Goal: Communication & Community: Answer question/provide support

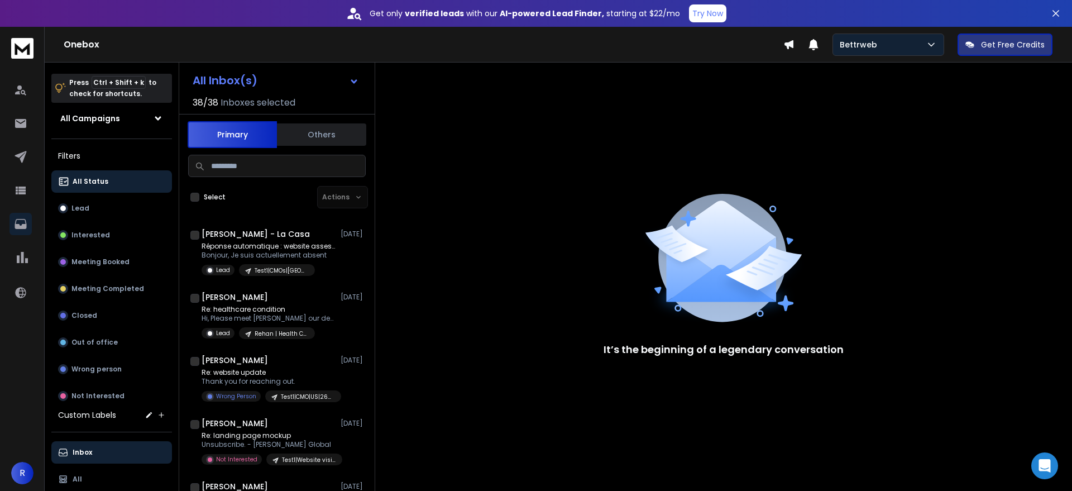
click at [893, 44] on div "Bettrweb" at bounding box center [888, 44] width 97 height 11
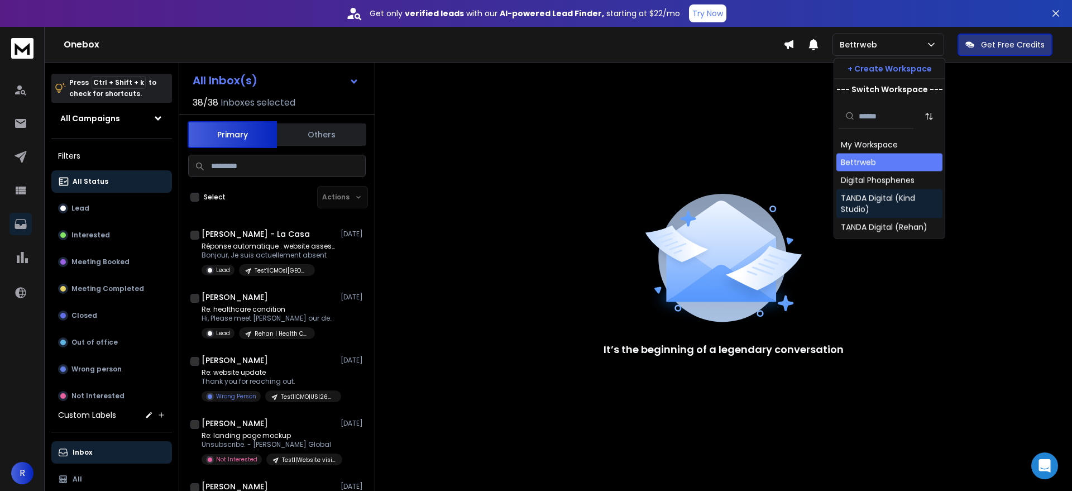
click at [893, 203] on div "TANDA Digital (Kind Studio)" at bounding box center [889, 204] width 97 height 22
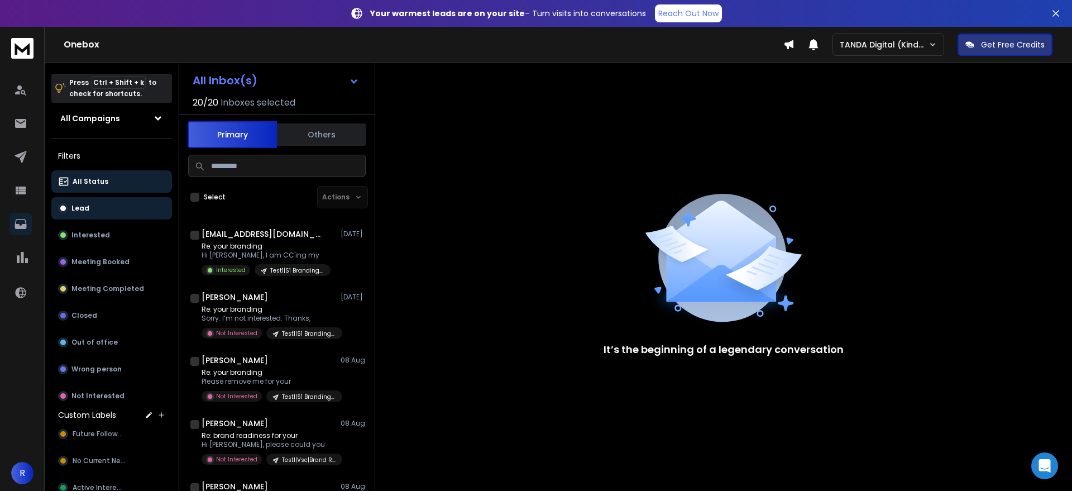
click at [87, 200] on button "Lead" at bounding box center [111, 208] width 121 height 22
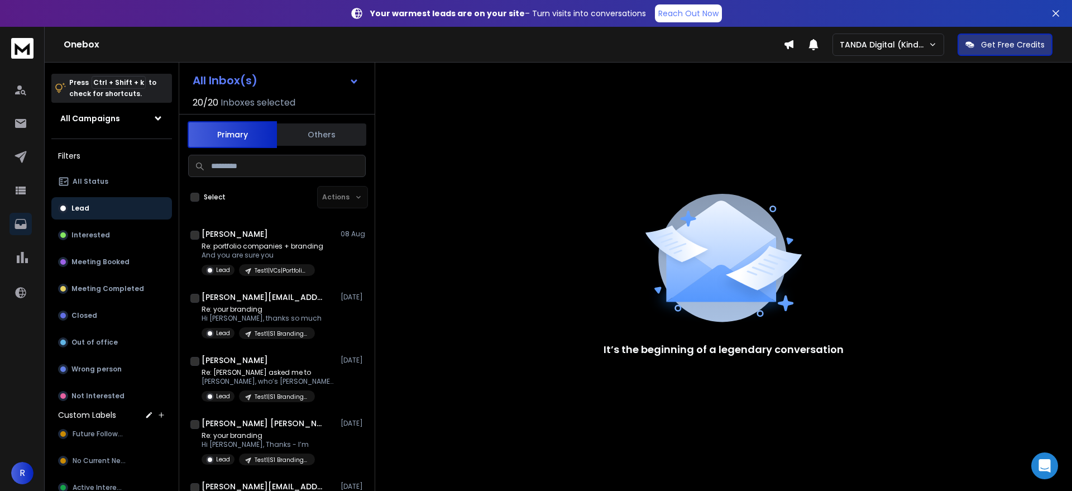
click at [20, 347] on div "R" at bounding box center [22, 261] width 45 height 469
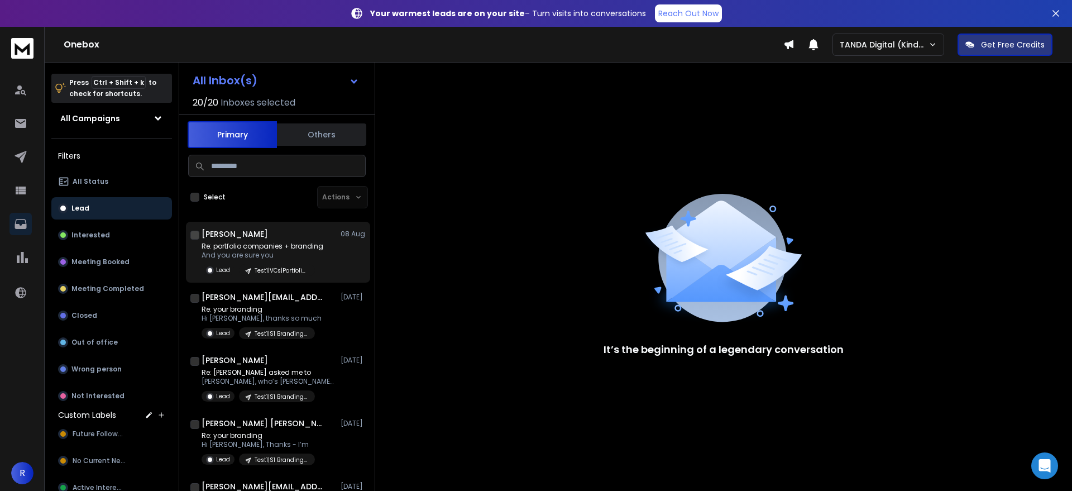
click at [293, 241] on div "Michael Sidler 08 Aug Re: portfolio companies + branding And you are sure you L…" at bounding box center [284, 251] width 164 height 47
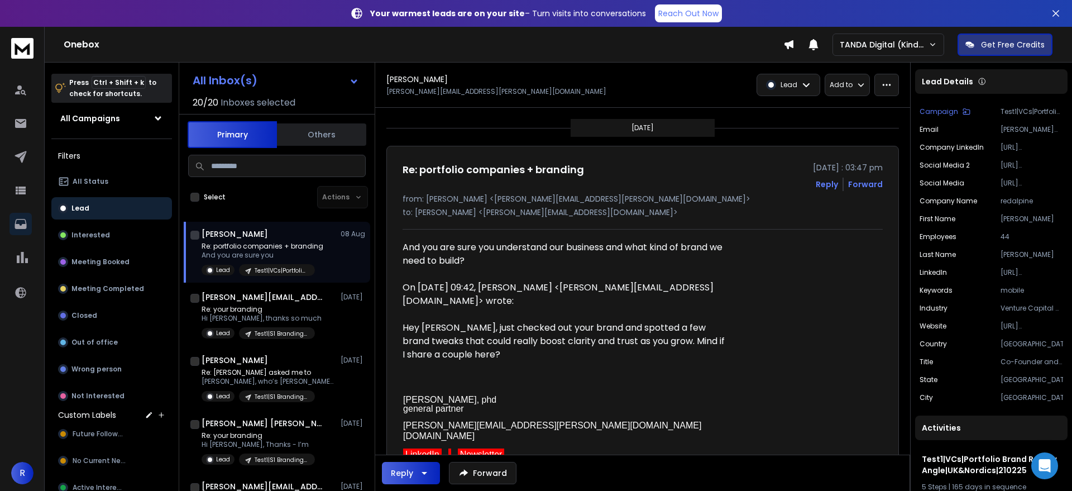
click at [1030, 324] on p "http://www.redalpine.com/" at bounding box center [1032, 326] width 63 height 9
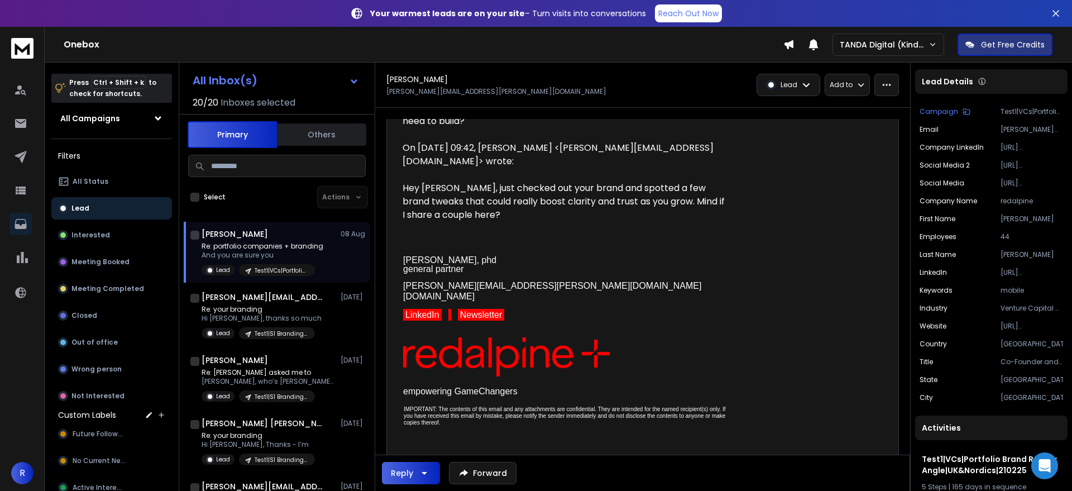
scroll to position [255, 0]
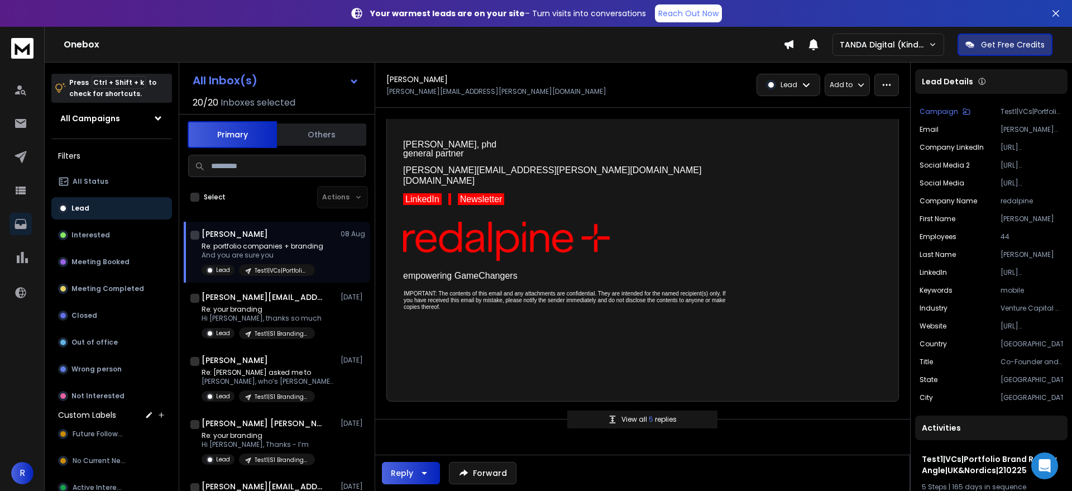
click at [650, 419] on span "5" at bounding box center [652, 418] width 6 height 9
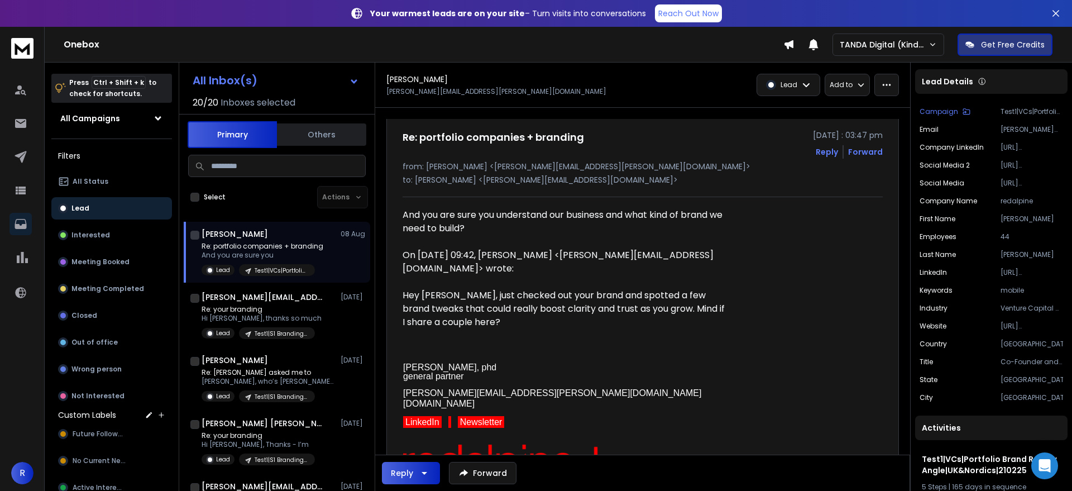
scroll to position [0, 0]
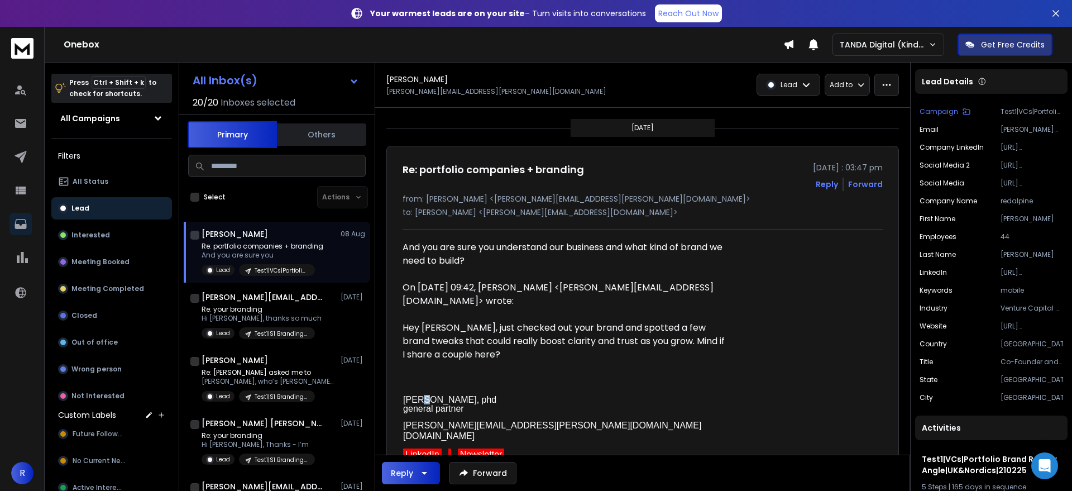
drag, startPoint x: 424, startPoint y: 403, endPoint x: 477, endPoint y: 398, distance: 53.4
click at [469, 399] on span "michael sidler, phd" at bounding box center [449, 399] width 93 height 9
click at [509, 396] on p "michael sidler, phd" at bounding box center [552, 399] width 298 height 9
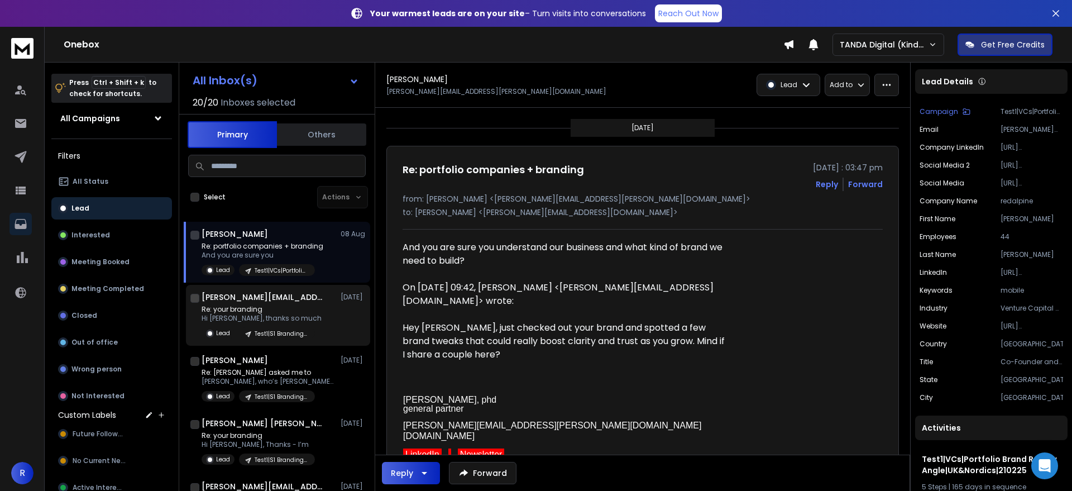
click at [263, 310] on p "Re: your branding" at bounding box center [262, 309] width 120 height 9
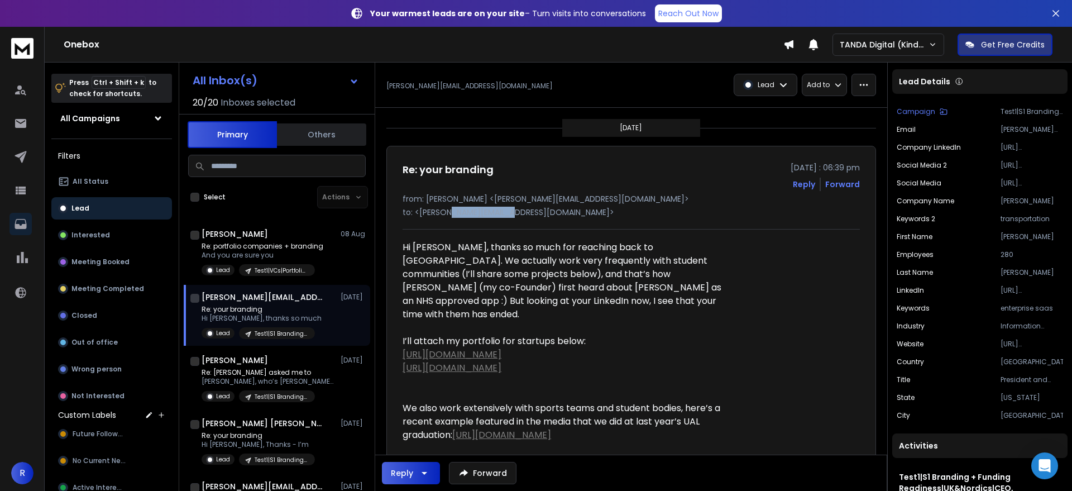
drag, startPoint x: 448, startPoint y: 212, endPoint x: 511, endPoint y: 214, distance: 63.2
click at [511, 214] on p "to: <philip@hellopando.com>" at bounding box center [631, 212] width 457 height 11
copy p "hellopando.com"
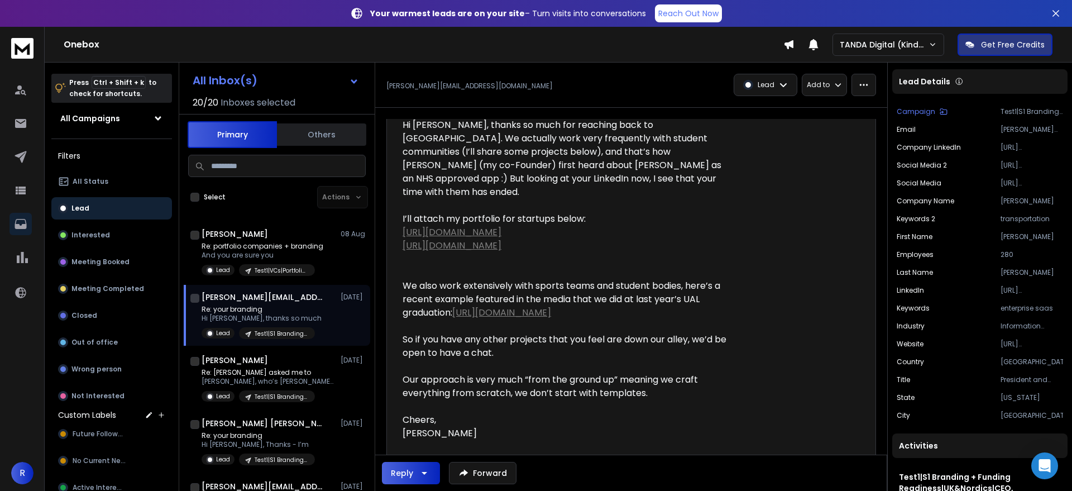
scroll to position [279, 0]
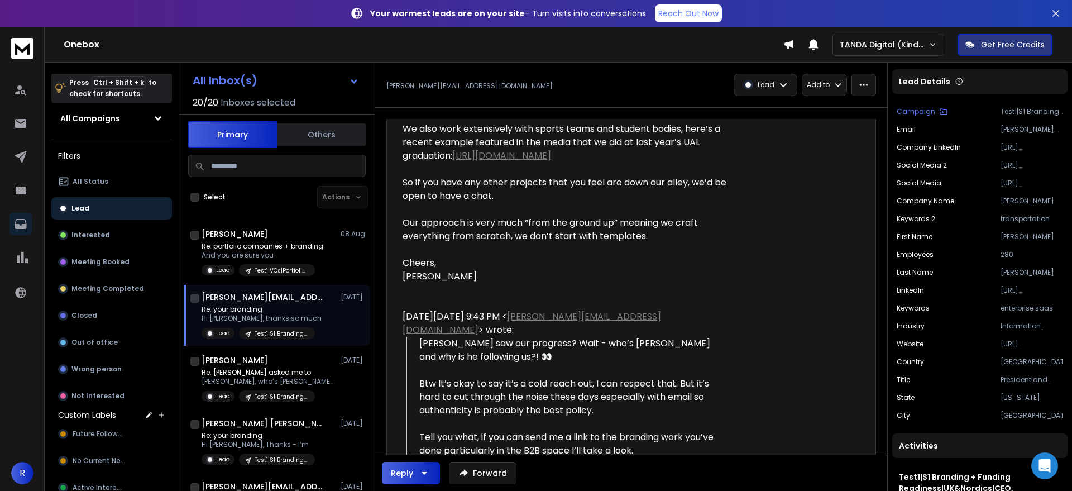
click at [1024, 288] on p "http://www.linkedin.com/in/philip-mundy-6a4b9a1" at bounding box center [1032, 290] width 63 height 9
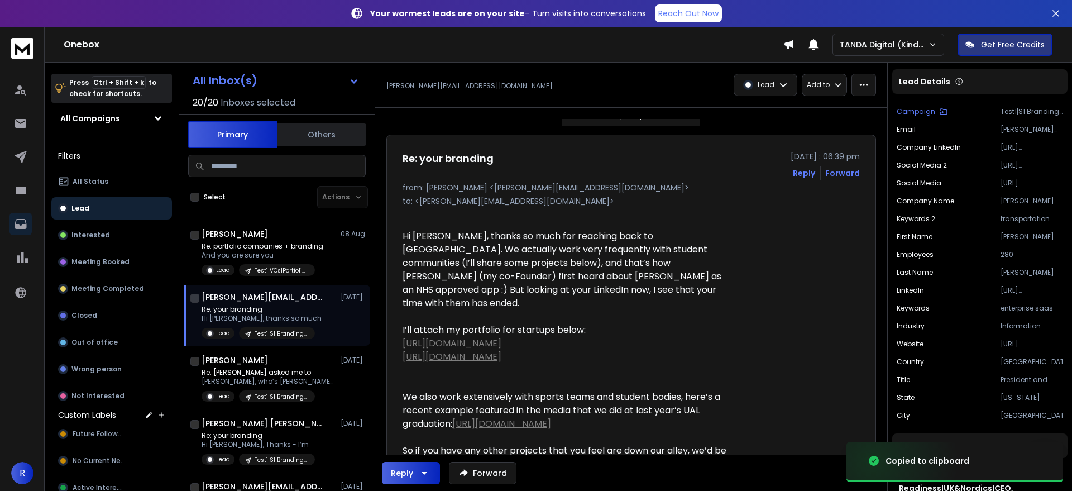
scroll to position [0, 0]
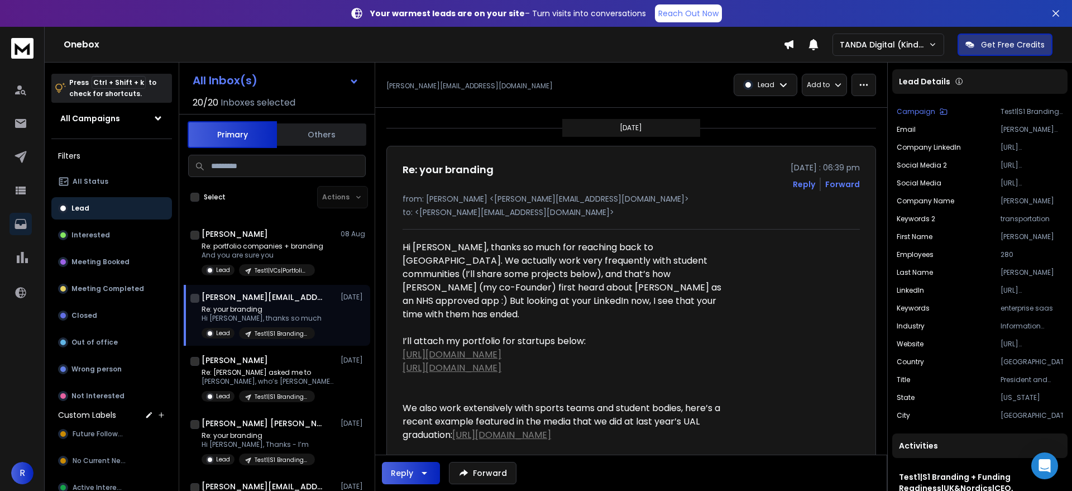
click at [7, 373] on div "R" at bounding box center [22, 261] width 45 height 469
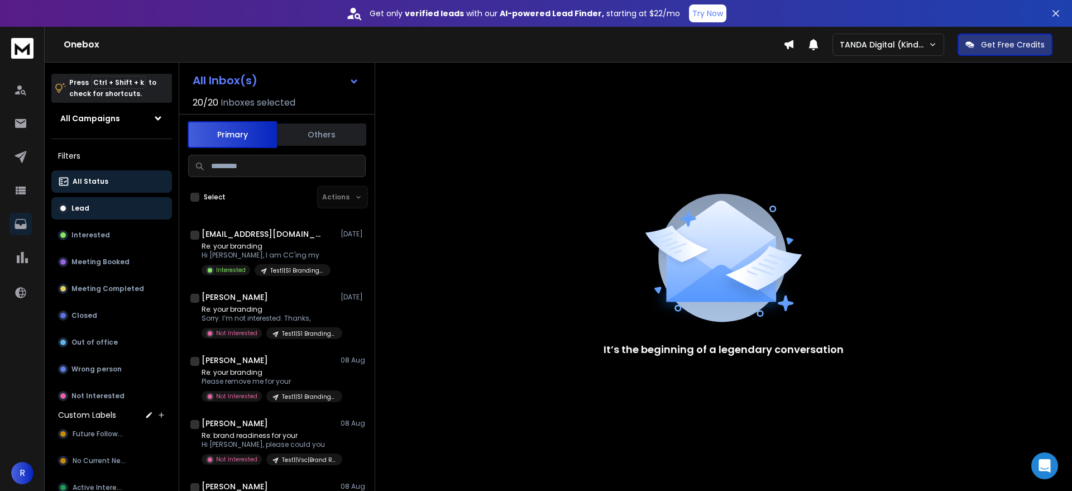
click at [106, 214] on button "Lead" at bounding box center [111, 208] width 121 height 22
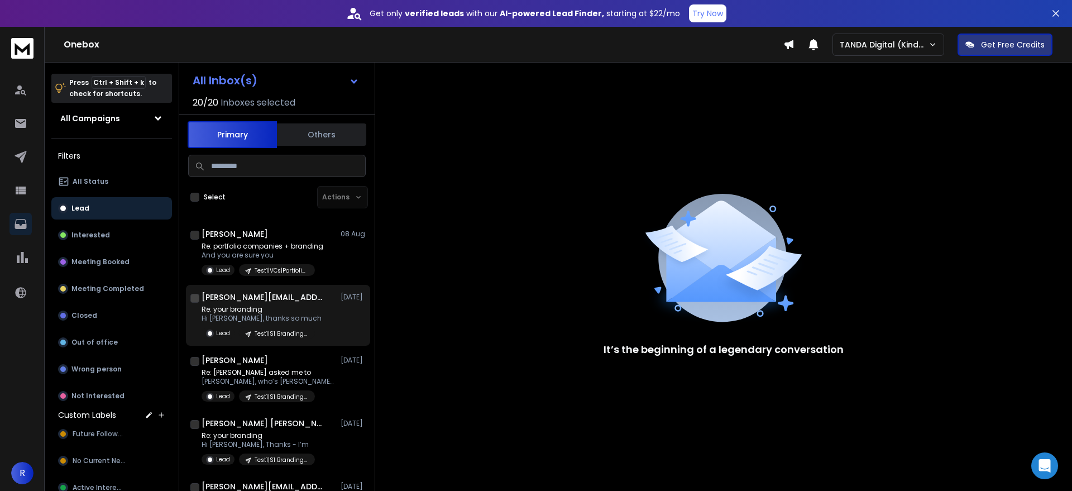
click at [275, 308] on p "Re: your branding" at bounding box center [262, 309] width 120 height 9
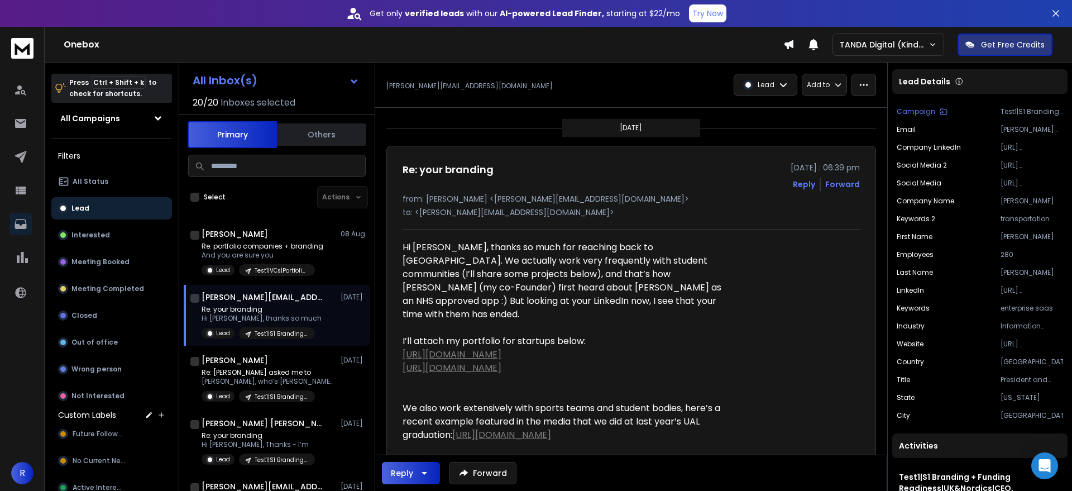
click at [403, 473] on div "Reply" at bounding box center [402, 472] width 22 height 11
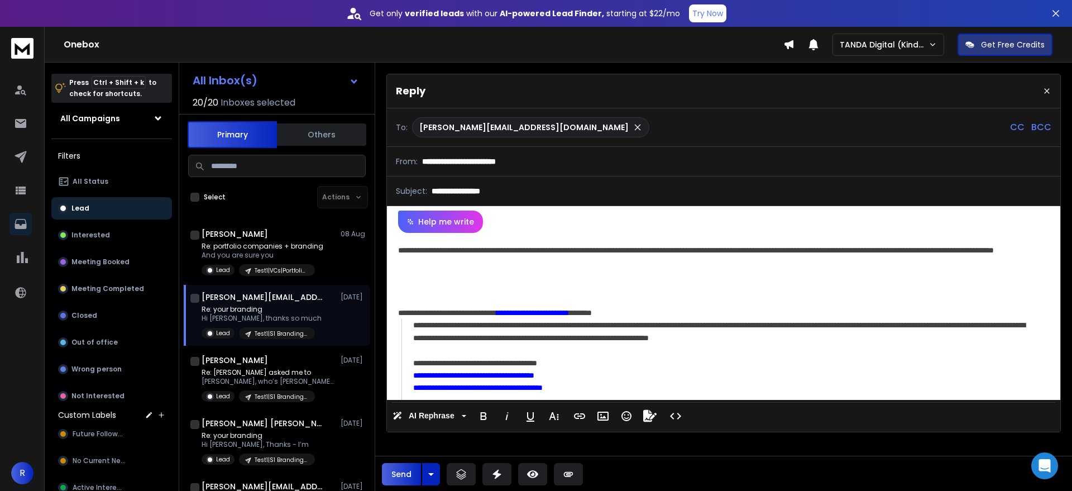
click at [437, 253] on div "**********" at bounding box center [716, 256] width 637 height 25
click at [485, 271] on div at bounding box center [723, 275] width 651 height 12
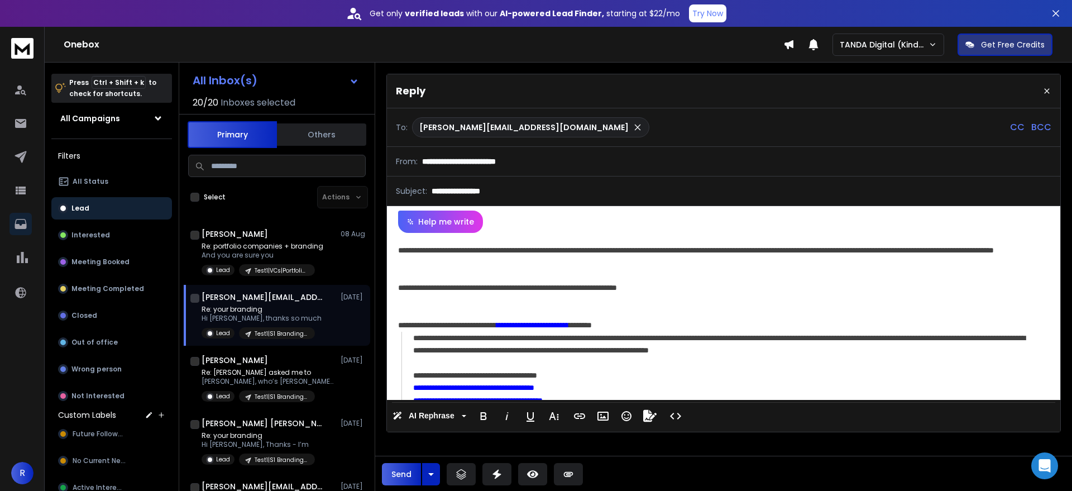
click at [535, 290] on div "**********" at bounding box center [716, 281] width 637 height 25
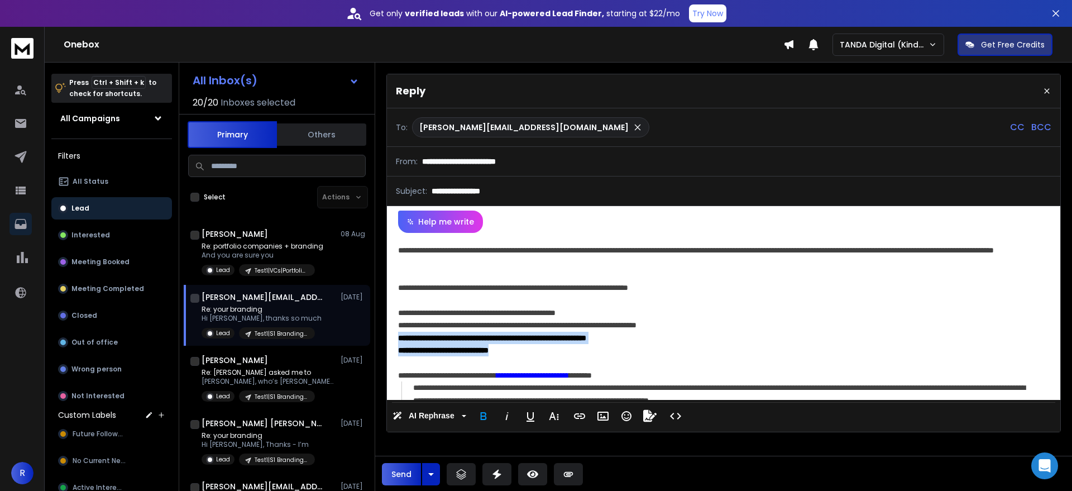
drag, startPoint x: 523, startPoint y: 351, endPoint x: 395, endPoint y: 337, distance: 129.3
click at [395, 337] on div "**********" at bounding box center [724, 316] width 674 height 167
click at [486, 417] on icon "button" at bounding box center [483, 415] width 13 height 13
click at [664, 346] on div "**********" at bounding box center [716, 337] width 637 height 37
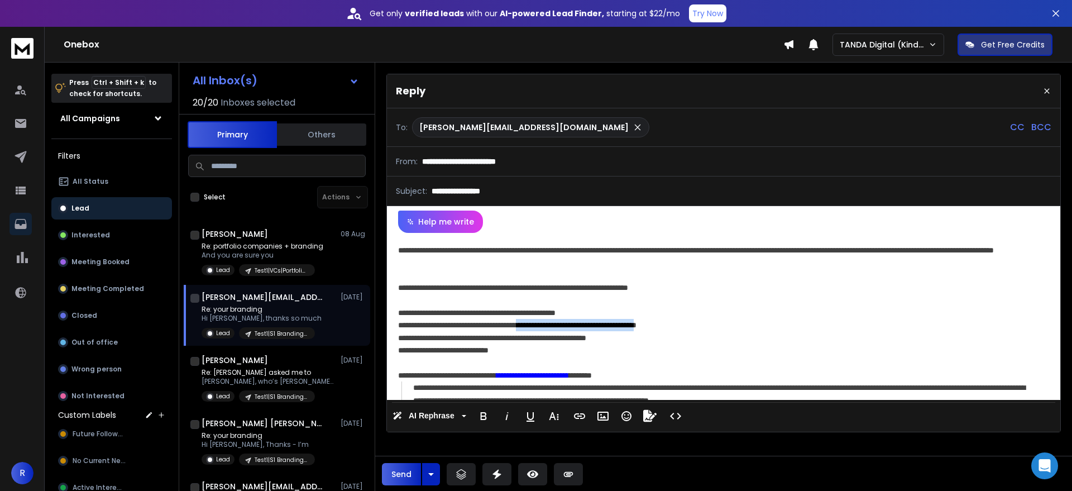
drag, startPoint x: 552, startPoint y: 325, endPoint x: 696, endPoint y: 324, distance: 143.5
click at [696, 324] on div "**********" at bounding box center [716, 337] width 637 height 37
click at [488, 412] on icon "button" at bounding box center [483, 415] width 13 height 13
click at [681, 361] on div at bounding box center [723, 363] width 651 height 12
click at [397, 338] on div "**********" at bounding box center [724, 316] width 674 height 167
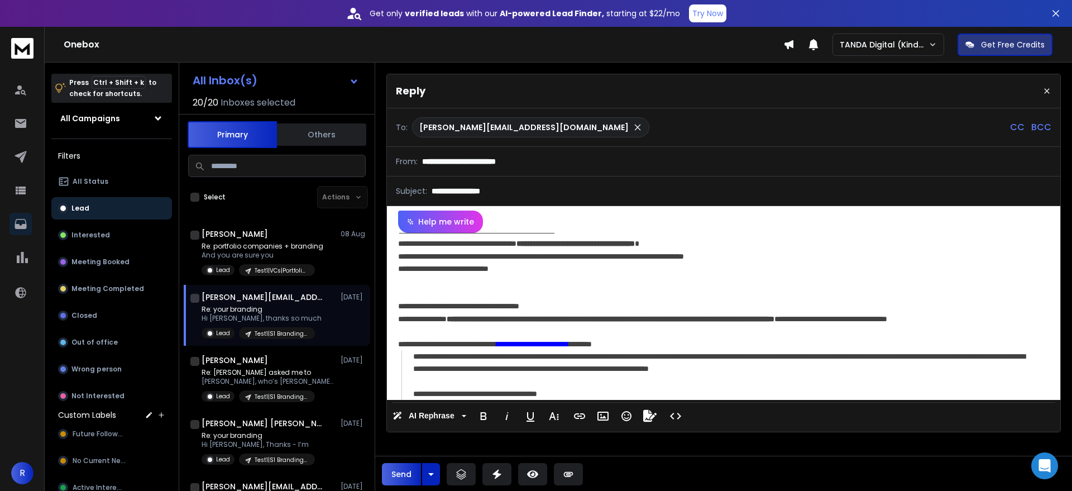
scroll to position [70, 0]
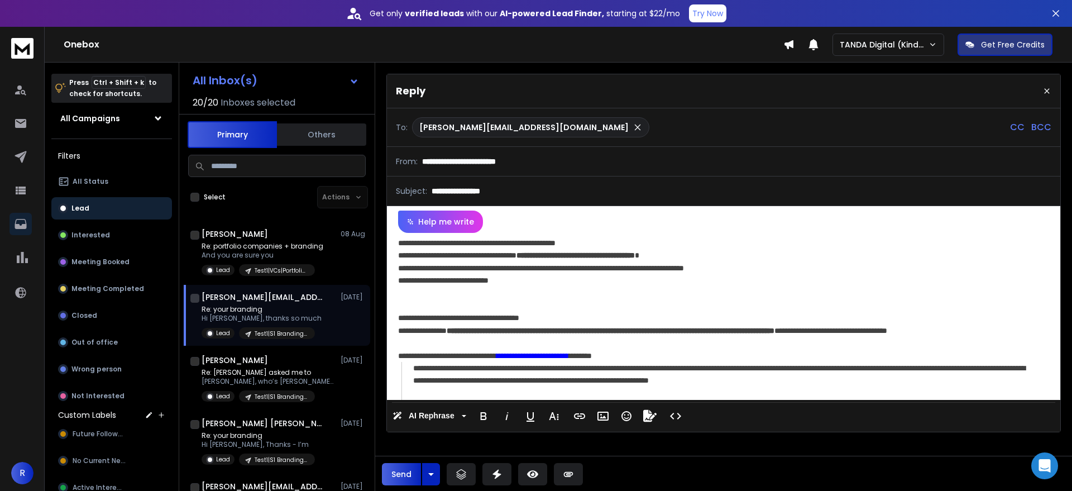
click at [426, 307] on div "**********" at bounding box center [716, 280] width 637 height 63
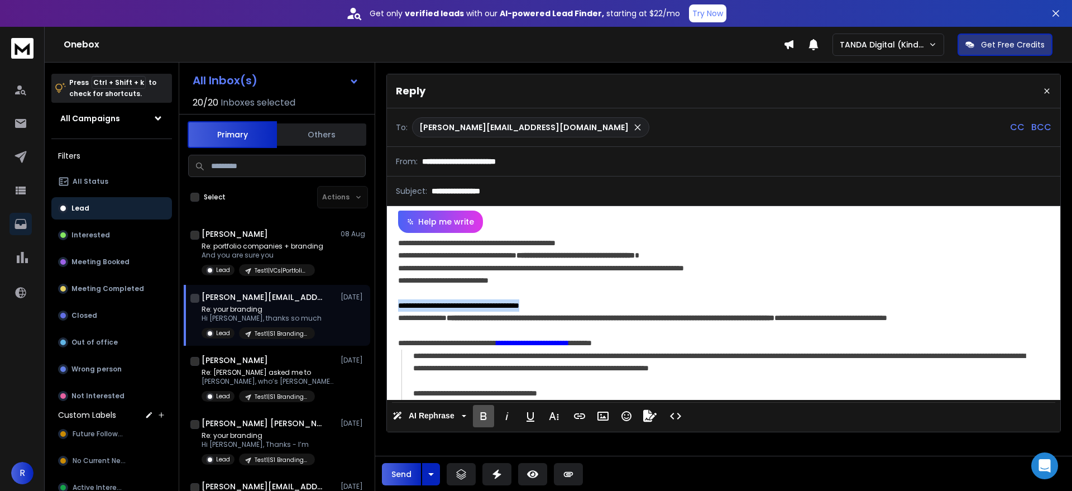
click at [488, 414] on icon "button" at bounding box center [483, 415] width 13 height 13
click at [609, 298] on div "**********" at bounding box center [716, 274] width 637 height 50
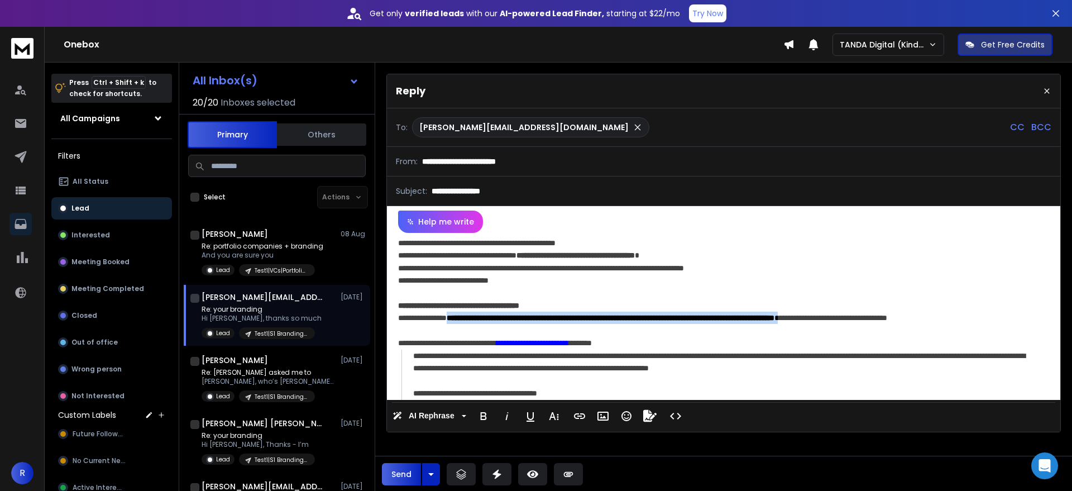
drag, startPoint x: 454, startPoint y: 319, endPoint x: 870, endPoint y: 322, distance: 416.7
click at [870, 322] on p "**********" at bounding box center [716, 318] width 637 height 12
click at [483, 415] on icon "button" at bounding box center [483, 415] width 13 height 13
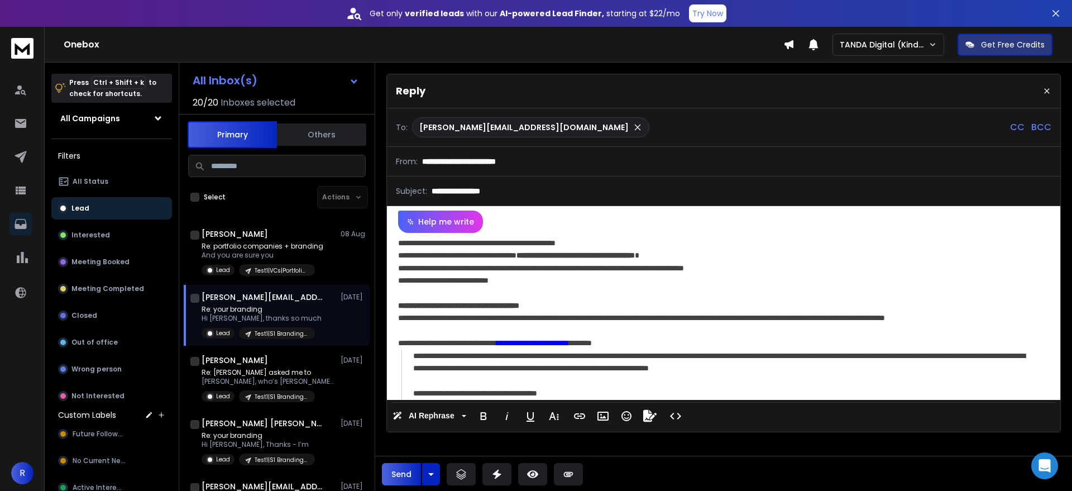
click at [788, 338] on div "**********" at bounding box center [716, 343] width 637 height 12
click at [996, 324] on p "**********" at bounding box center [716, 318] width 637 height 12
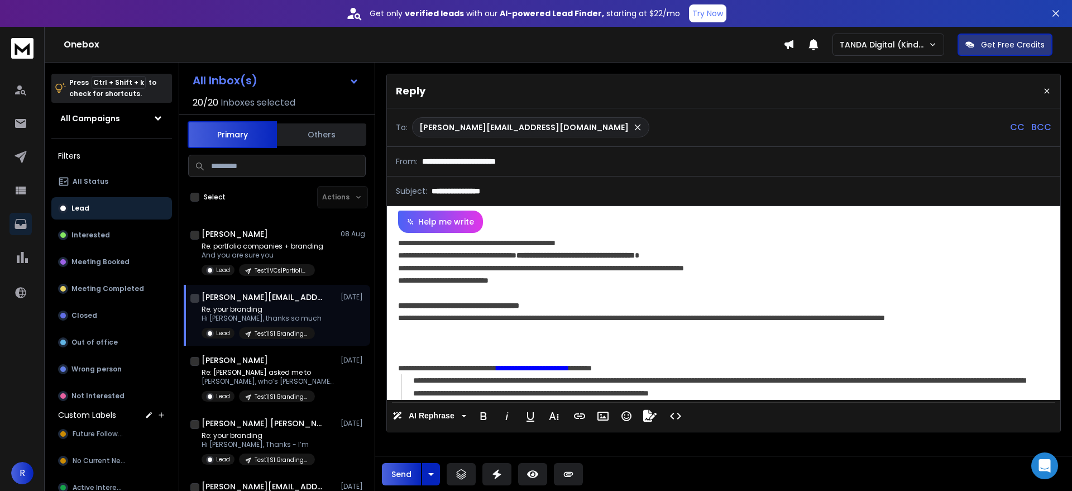
click at [399, 255] on div "**********" at bounding box center [716, 274] width 637 height 50
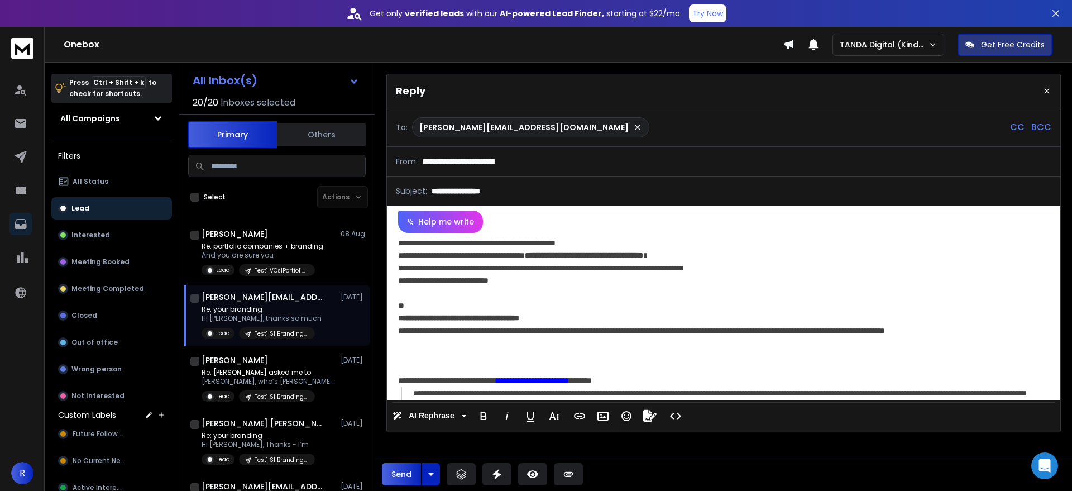
drag, startPoint x: 114, startPoint y: 208, endPoint x: 21, endPoint y: 276, distance: 116.3
click at [21, 339] on div "R" at bounding box center [22, 261] width 45 height 469
drag, startPoint x: 22, startPoint y: 54, endPoint x: 7, endPoint y: 322, distance: 268.5
click at [2, 341] on div "R" at bounding box center [22, 261] width 45 height 469
click at [423, 346] on p "**********" at bounding box center [716, 342] width 637 height 37
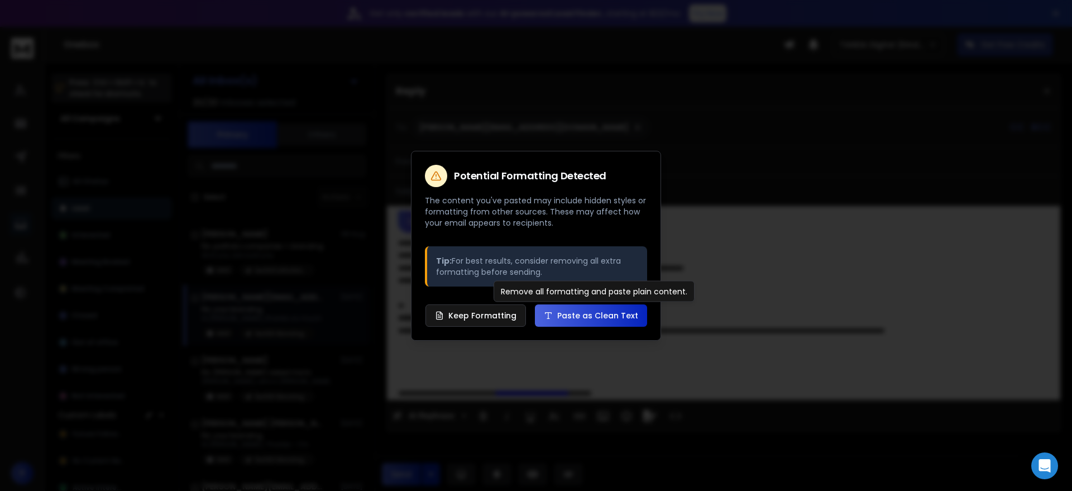
click at [584, 313] on button "Paste as Clean Text" at bounding box center [591, 315] width 112 height 22
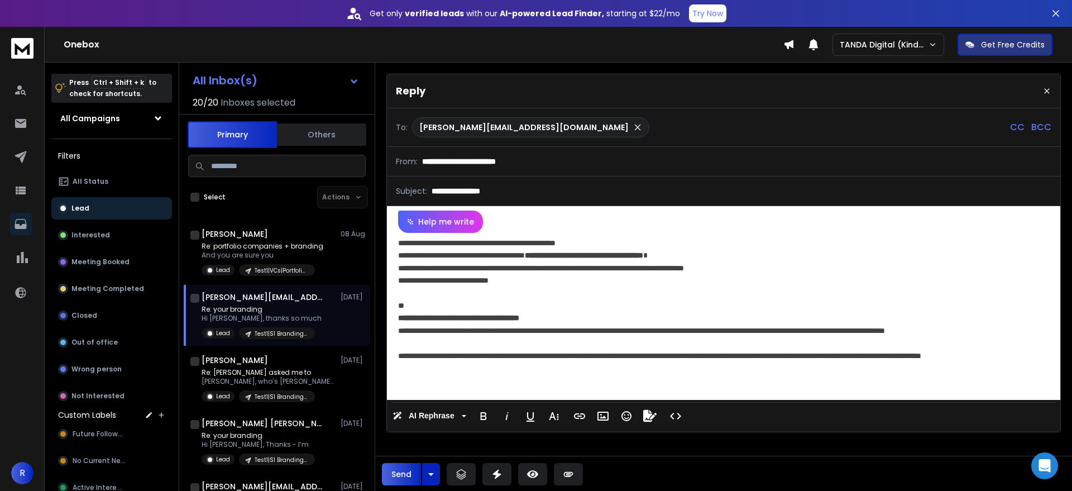
click at [406, 343] on p "**********" at bounding box center [716, 355] width 637 height 63
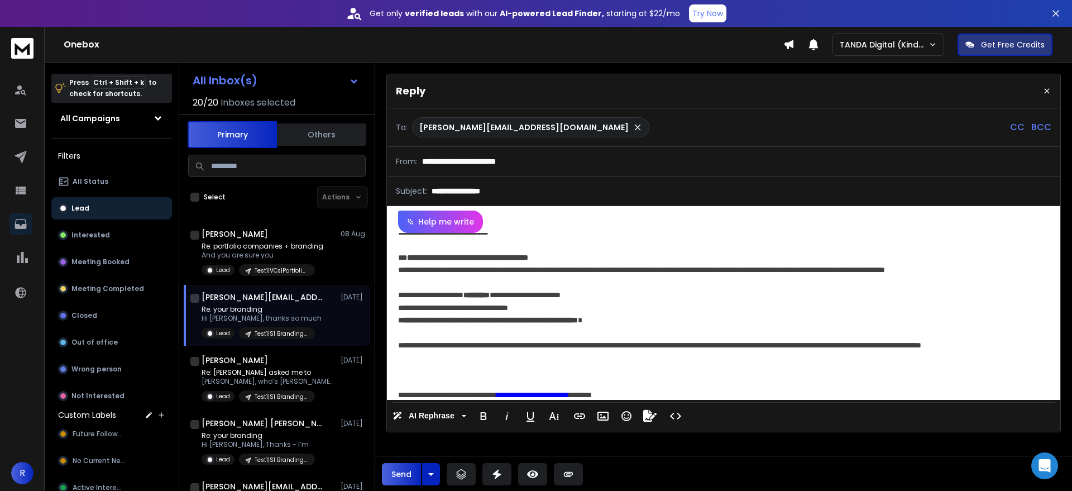
scroll to position [118, 0]
click at [439, 368] on p "**********" at bounding box center [716, 351] width 637 height 50
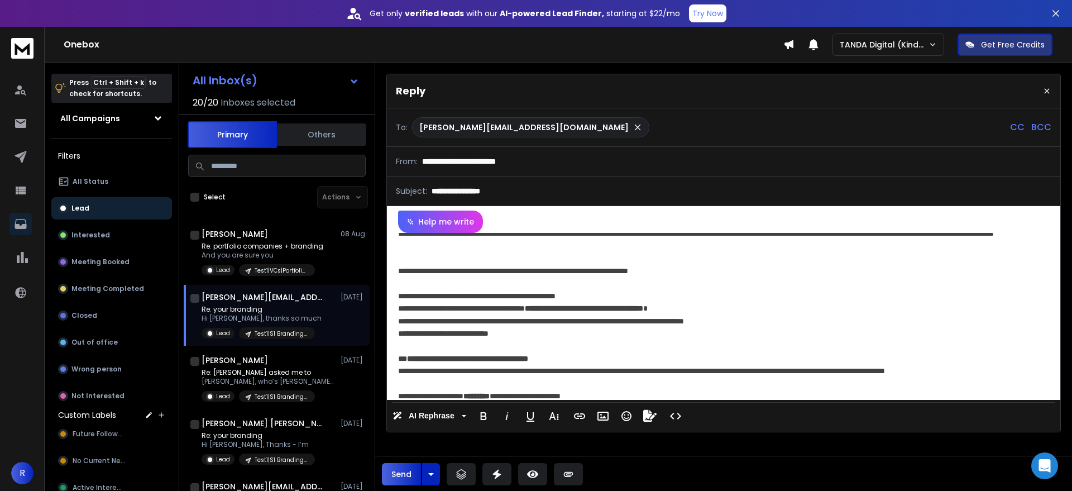
scroll to position [0, 0]
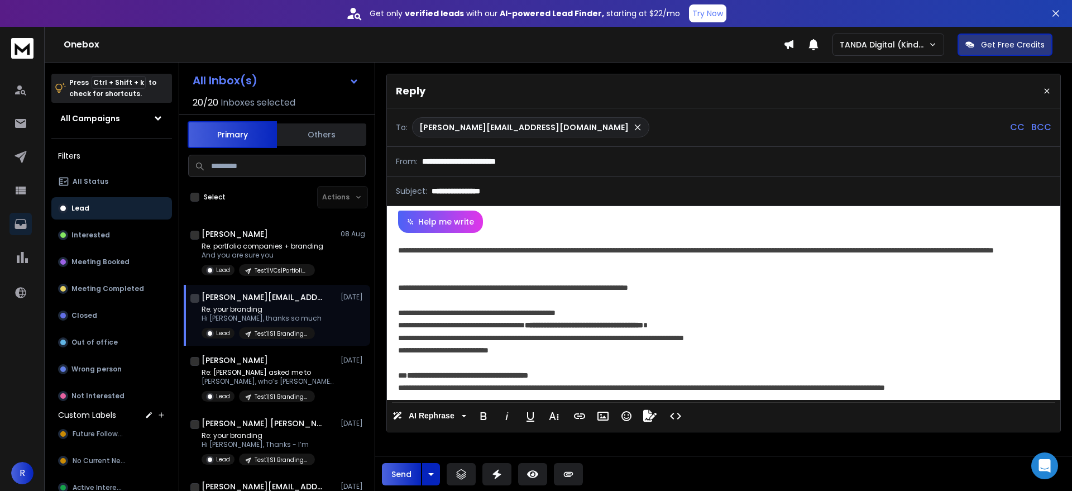
click at [397, 471] on button "Send" at bounding box center [401, 474] width 39 height 22
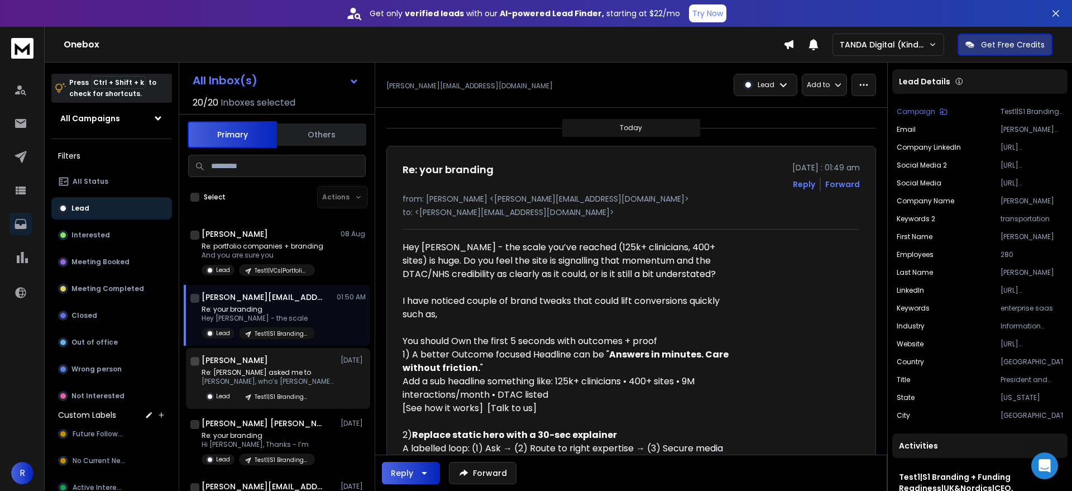
click at [268, 366] on div "Sam Silver 01 Aug Re: Sean asked me to Haha, who’s Sean??? One of Lead Test1|S1…" at bounding box center [284, 378] width 164 height 47
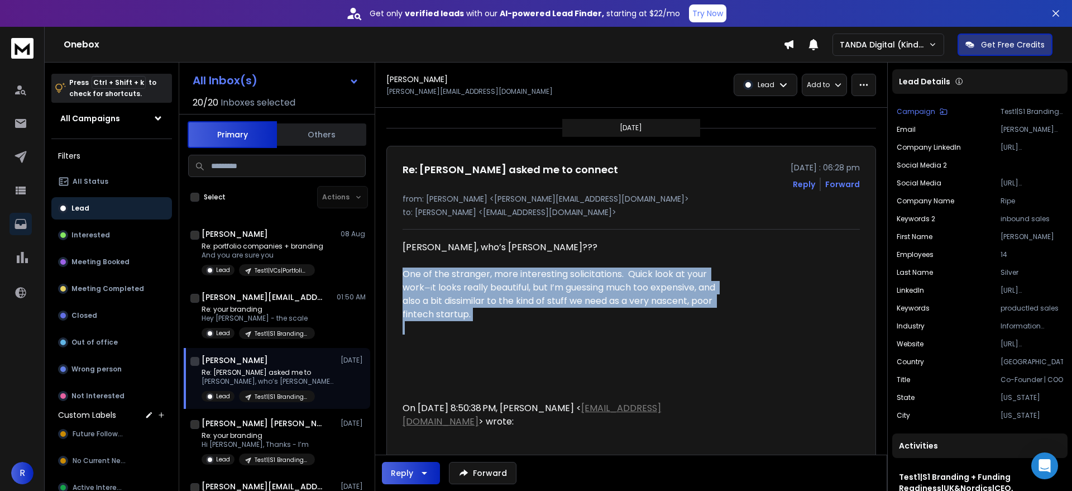
drag, startPoint x: 496, startPoint y: 338, endPoint x: 399, endPoint y: 283, distance: 111.6
copy div "One of the stranger, more interesting solicitations. Quick look at your work —i…"
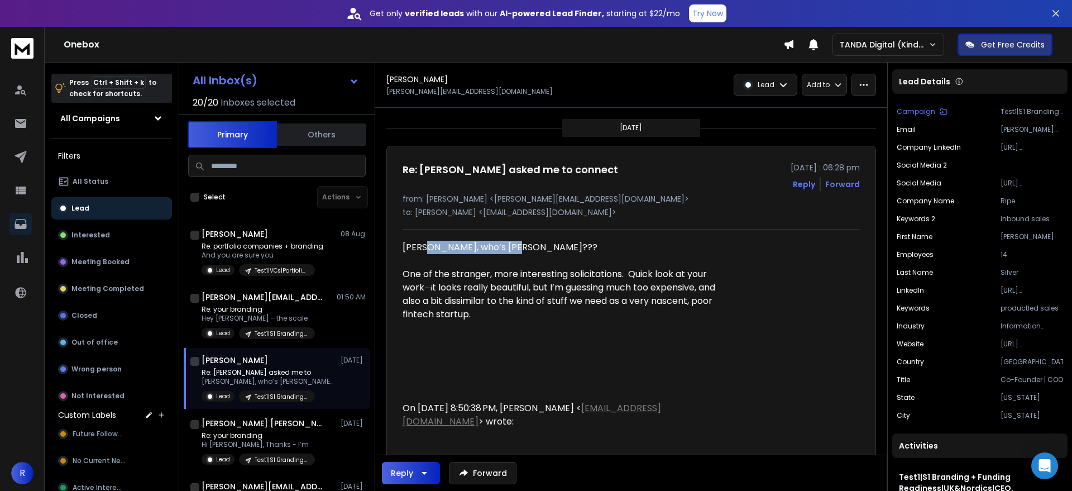
drag, startPoint x: 414, startPoint y: 259, endPoint x: 524, endPoint y: 261, distance: 110.0
click at [524, 254] on div "Haha, who’s Sean???" at bounding box center [566, 247] width 326 height 13
copy div "Haha, who’s Sean???"
click at [1016, 290] on p "http://www.linkedin.com/in/sam-silver-92075212" at bounding box center [1032, 290] width 63 height 9
drag, startPoint x: 495, startPoint y: 199, endPoint x: 540, endPoint y: 201, distance: 44.7
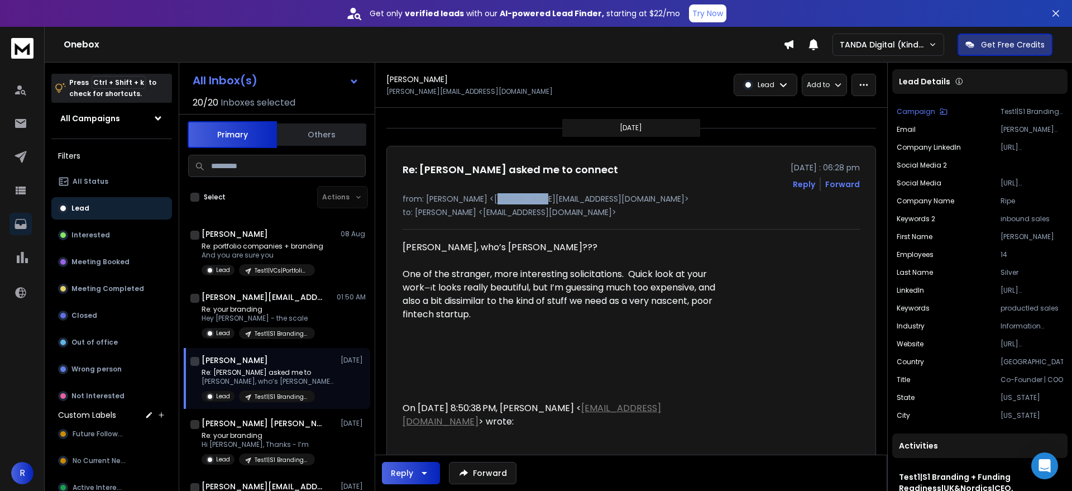
click at [540, 201] on p "from: Sam Silver <sam@ripe.money>" at bounding box center [631, 198] width 457 height 11
copy p "ripe.money"
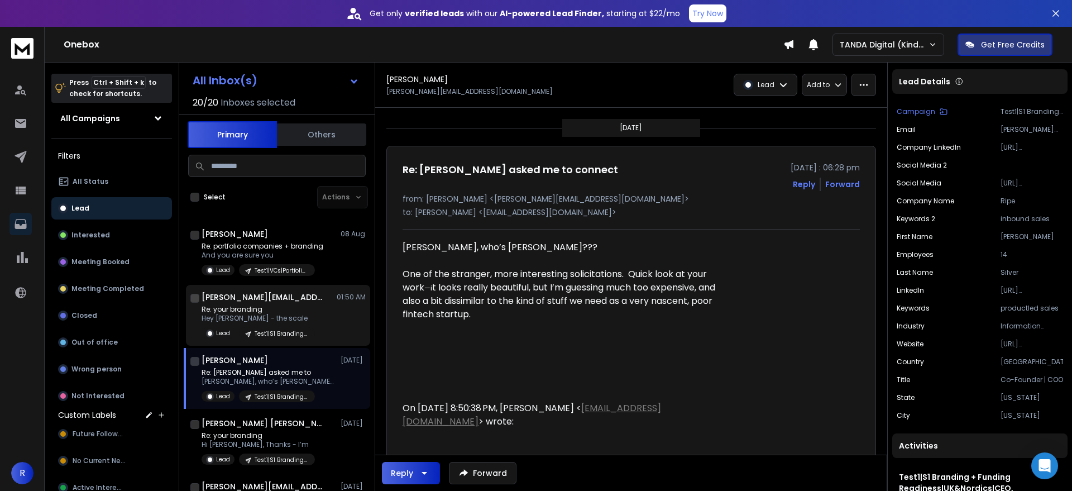
click at [284, 317] on p "Hey [PERSON_NAME] - the scale" at bounding box center [258, 318] width 113 height 9
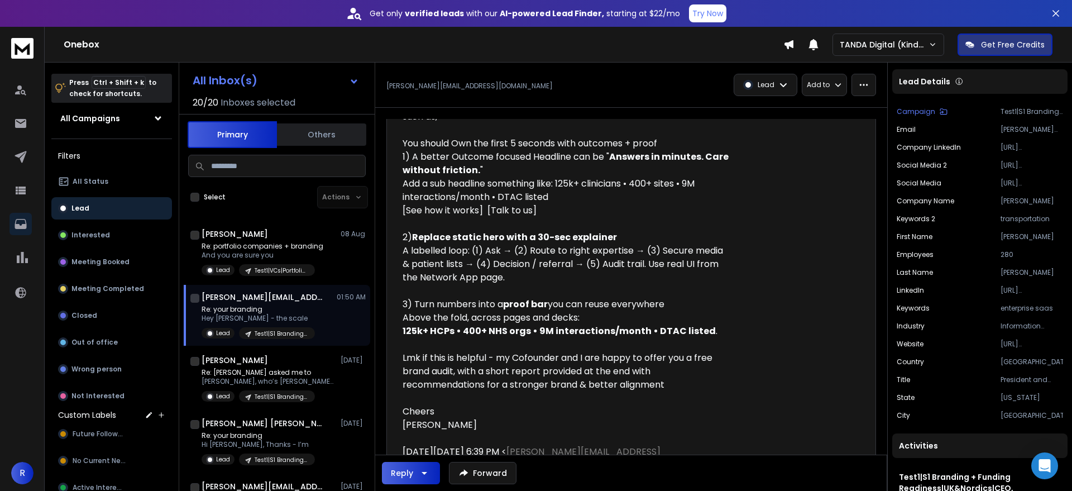
scroll to position [209, 0]
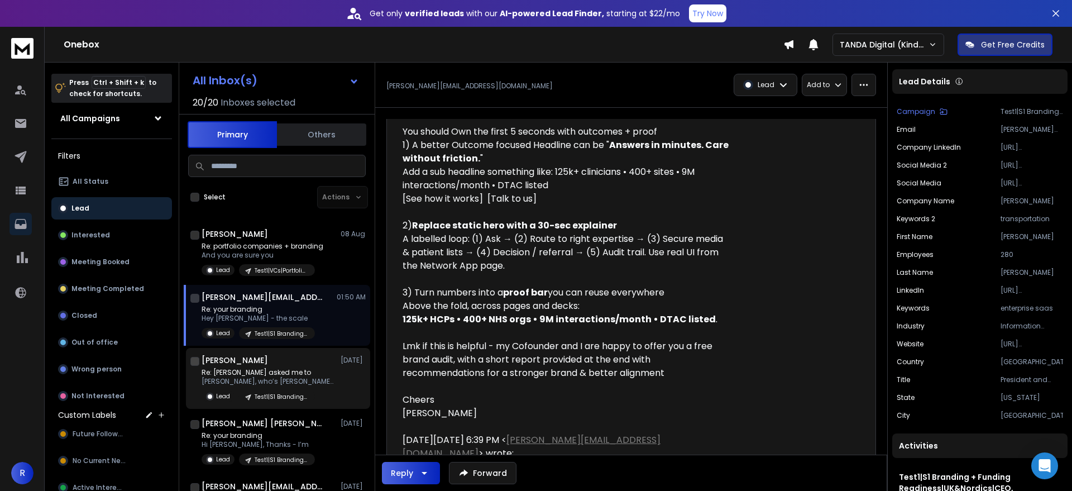
click at [266, 359] on div "Sam Silver 01 Aug" at bounding box center [284, 360] width 164 height 11
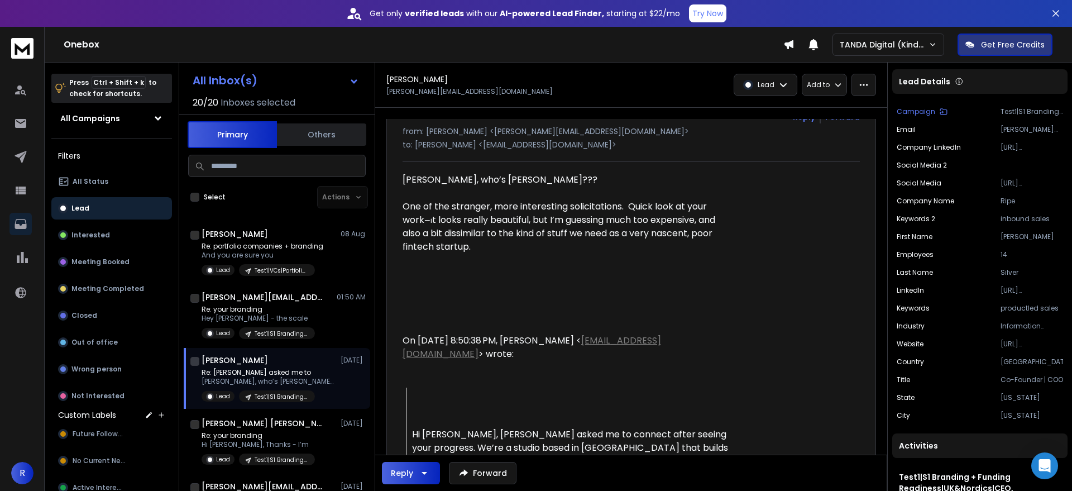
scroll to position [0, 0]
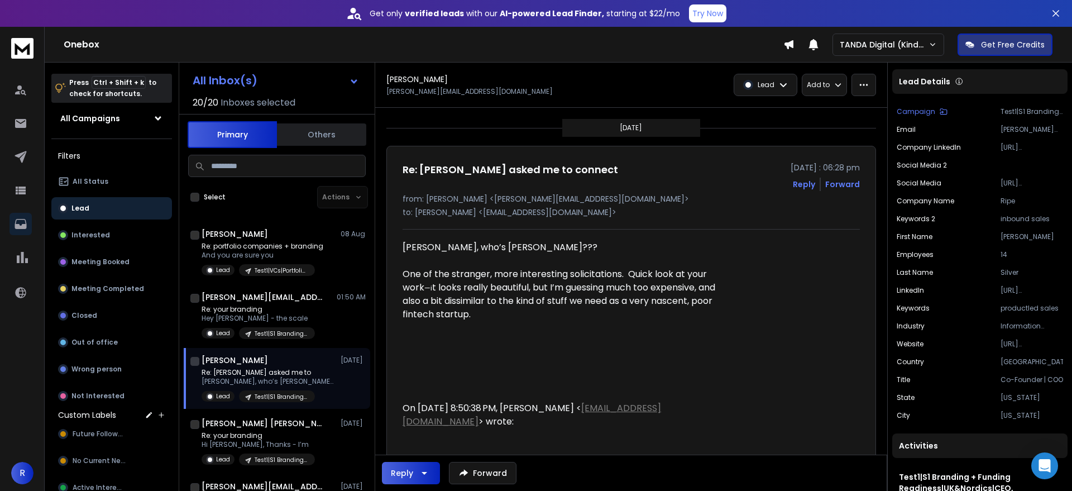
click at [409, 477] on div "Reply" at bounding box center [402, 472] width 22 height 11
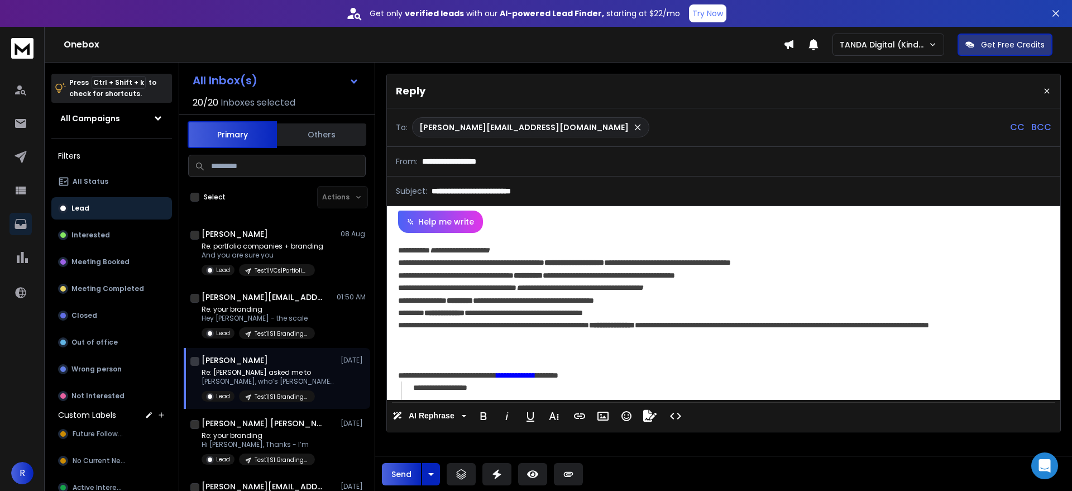
click at [427, 251] on p "**********" at bounding box center [716, 250] width 637 height 12
click at [508, 413] on icon "button" at bounding box center [506, 415] width 13 height 13
click at [550, 256] on p "**********" at bounding box center [716, 250] width 637 height 12
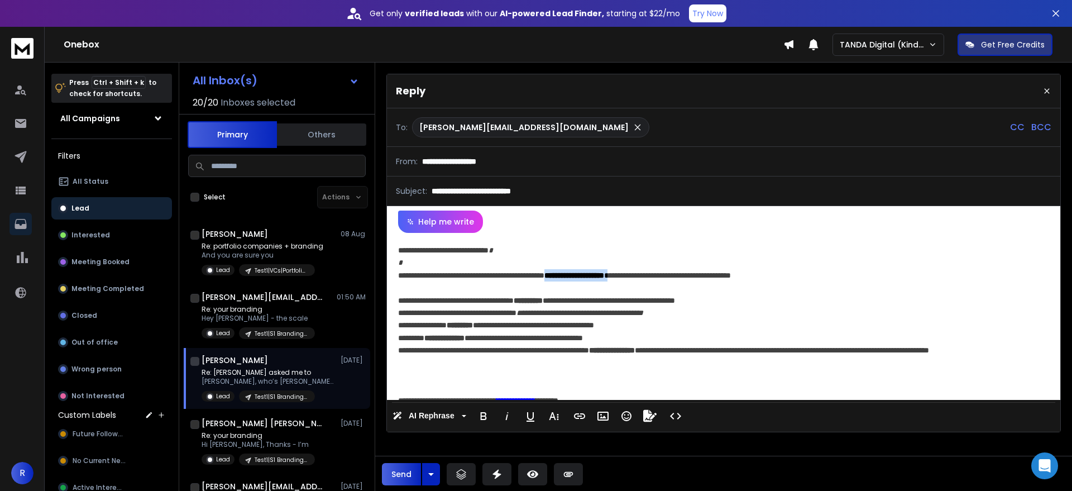
drag, startPoint x: 577, startPoint y: 275, endPoint x: 660, endPoint y: 277, distance: 83.2
click at [660, 277] on p "**********" at bounding box center [716, 275] width 637 height 12
click at [488, 421] on icon "button" at bounding box center [483, 415] width 13 height 13
click at [670, 299] on p "**********" at bounding box center [716, 312] width 637 height 63
click at [741, 277] on p "**********" at bounding box center [716, 275] width 637 height 12
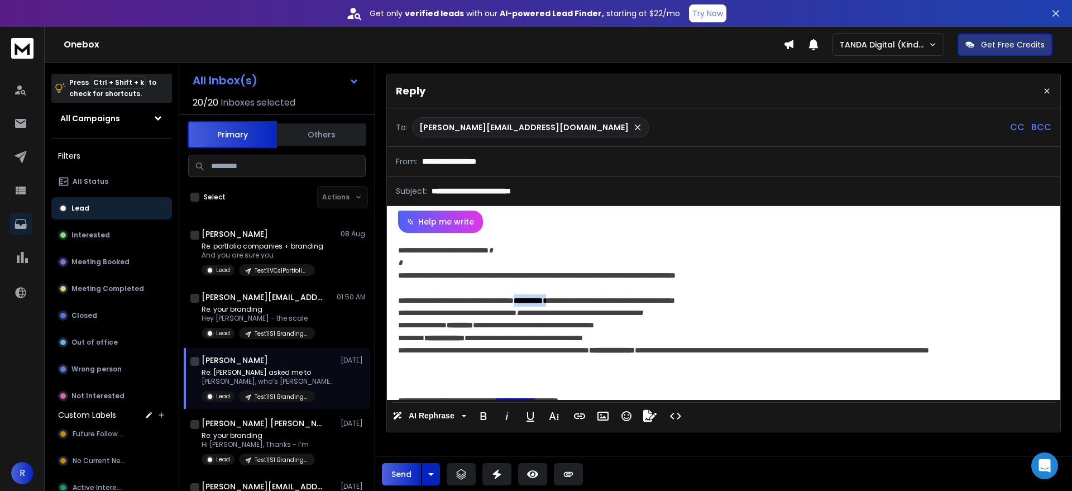
drag, startPoint x: 541, startPoint y: 298, endPoint x: 576, endPoint y: 301, distance: 35.3
click at [576, 301] on p "**********" at bounding box center [716, 312] width 637 height 63
click at [486, 421] on icon "button" at bounding box center [483, 415] width 13 height 13
click at [738, 302] on p "**********" at bounding box center [716, 312] width 637 height 63
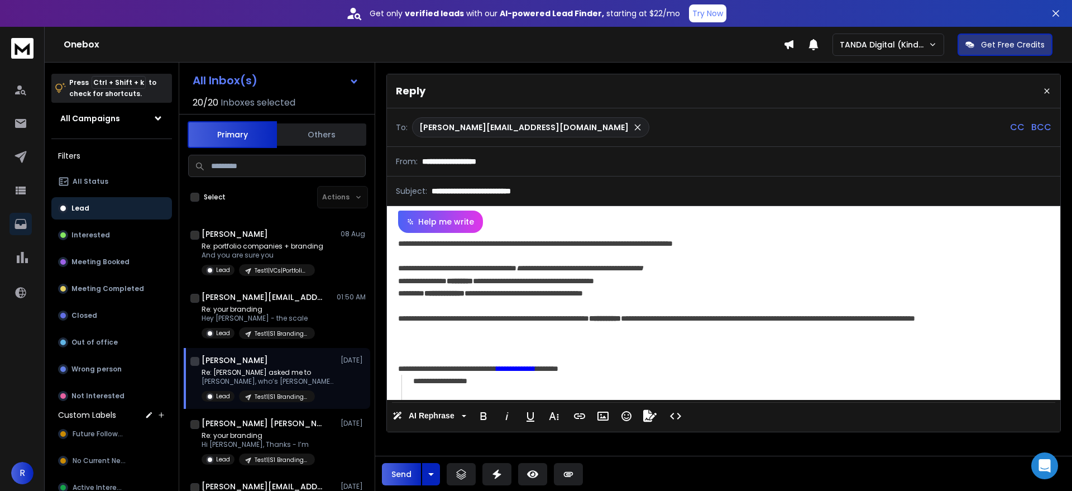
scroll to position [59, 0]
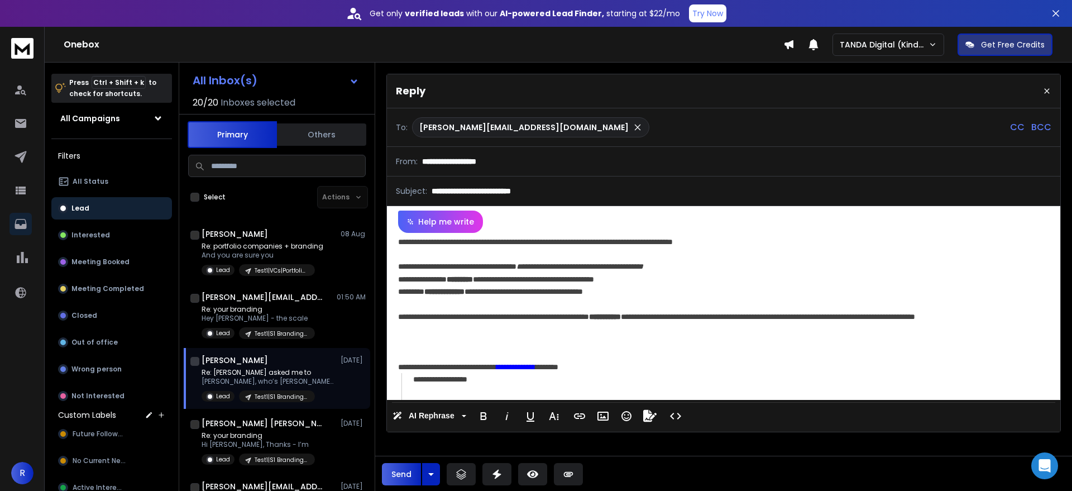
click at [456, 317] on p "**********" at bounding box center [716, 310] width 637 height 25
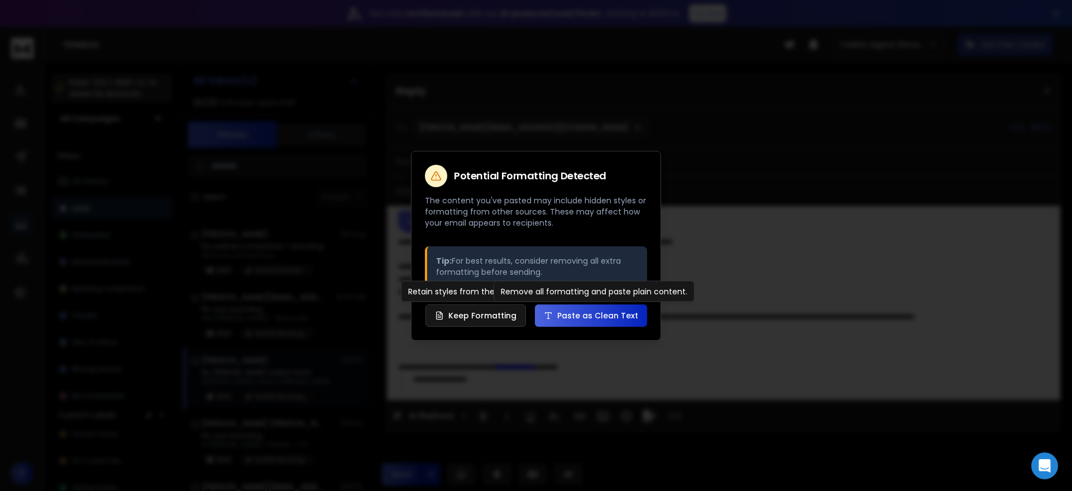
click at [574, 307] on button "Paste as Clean Text" at bounding box center [591, 315] width 112 height 22
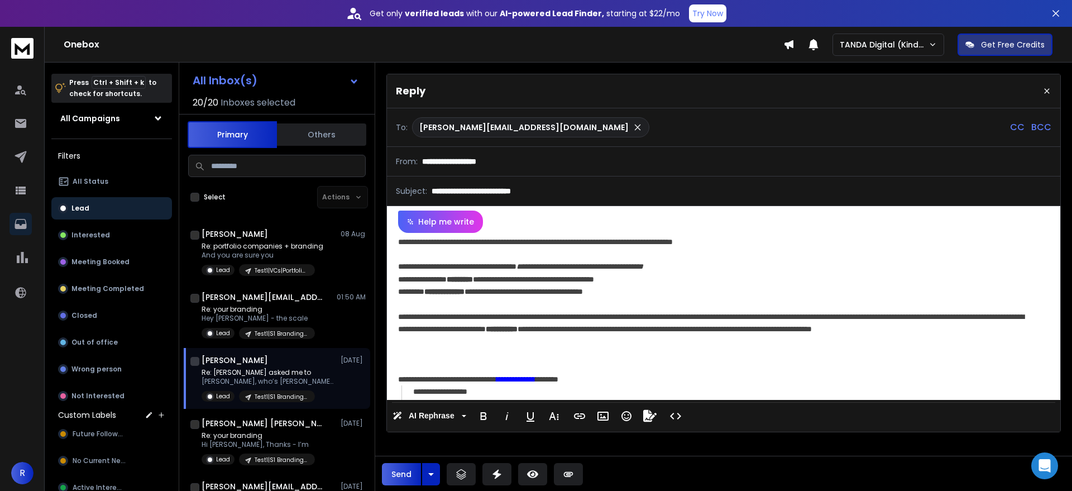
click at [455, 317] on p "**********" at bounding box center [716, 316] width 637 height 37
click at [460, 328] on p "**********" at bounding box center [716, 316] width 637 height 37
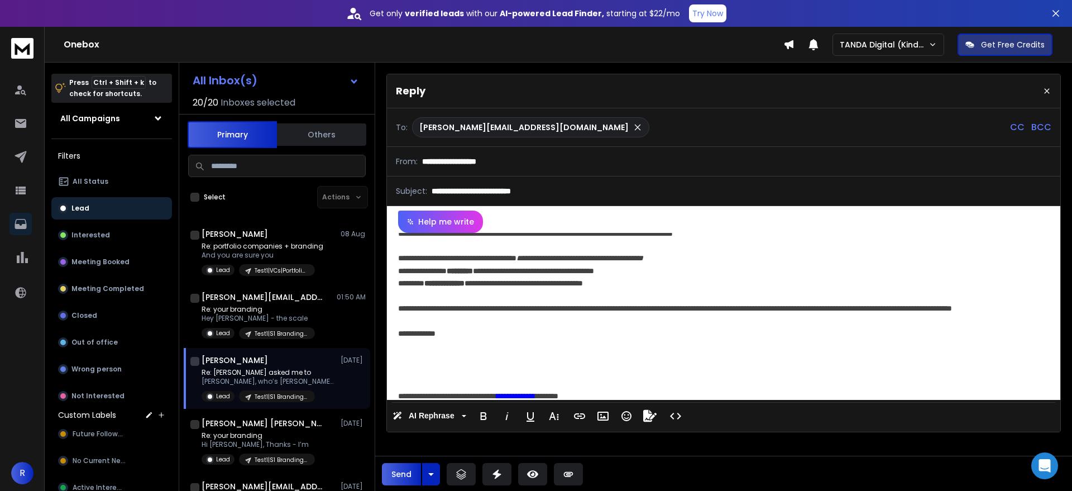
scroll to position [68, 0]
click at [399, 476] on button "Send" at bounding box center [401, 474] width 39 height 22
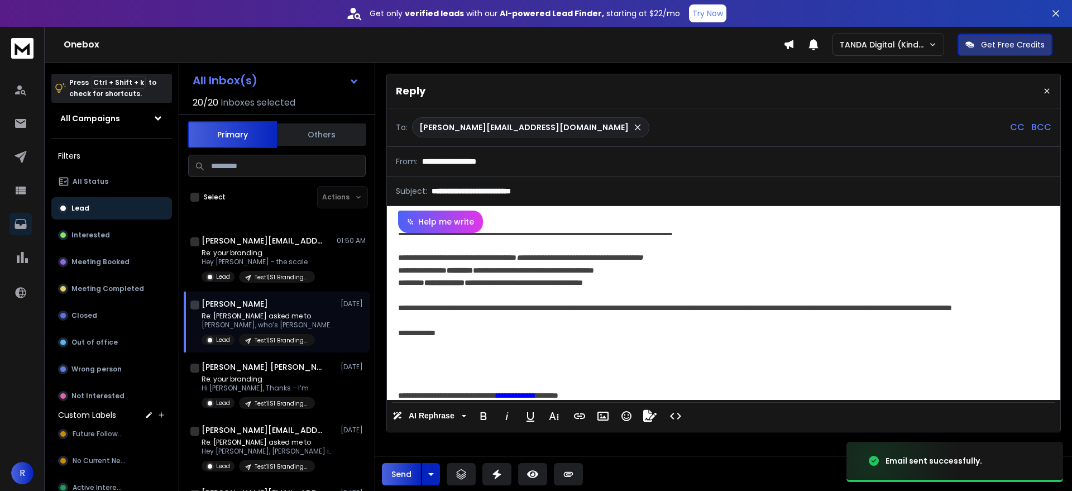
scroll to position [57, 0]
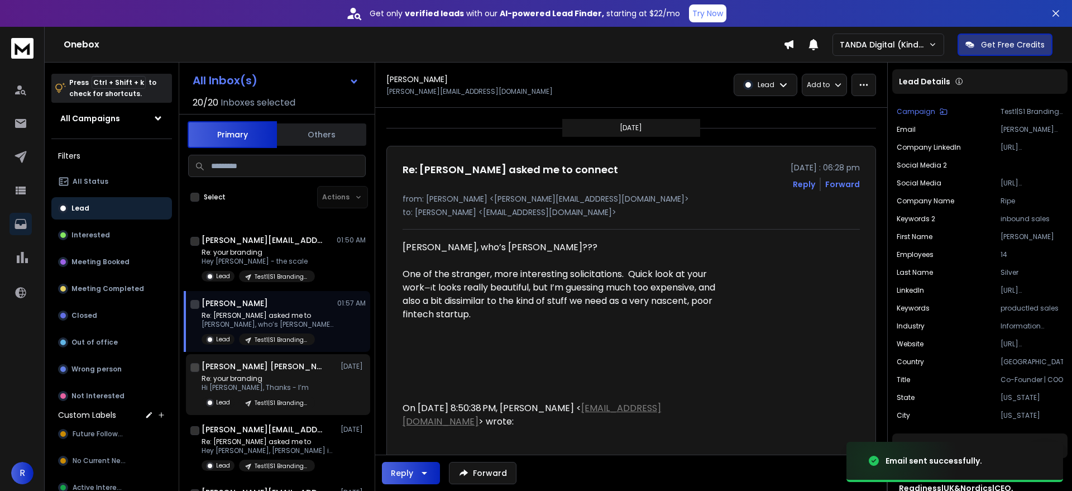
click at [269, 379] on p "Re: your branding" at bounding box center [258, 378] width 113 height 9
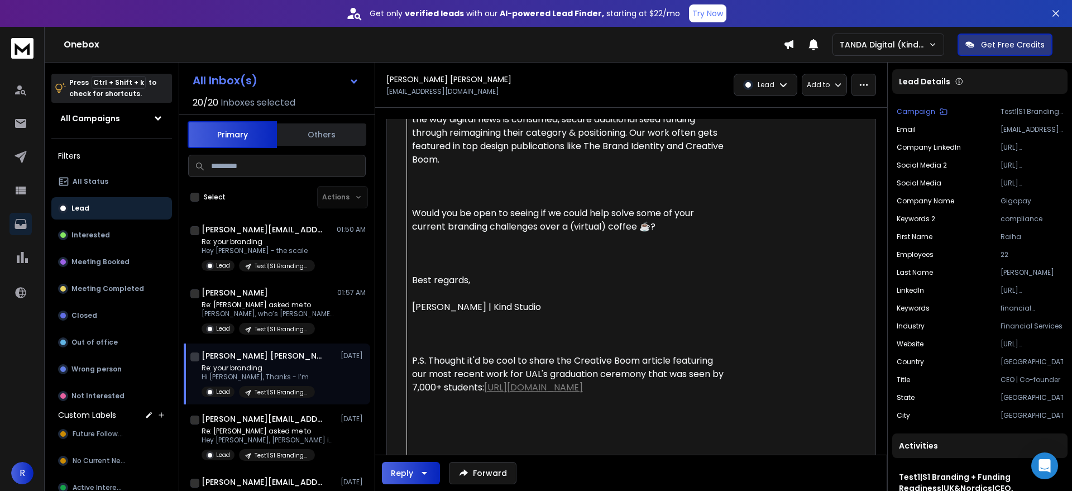
scroll to position [757, 0]
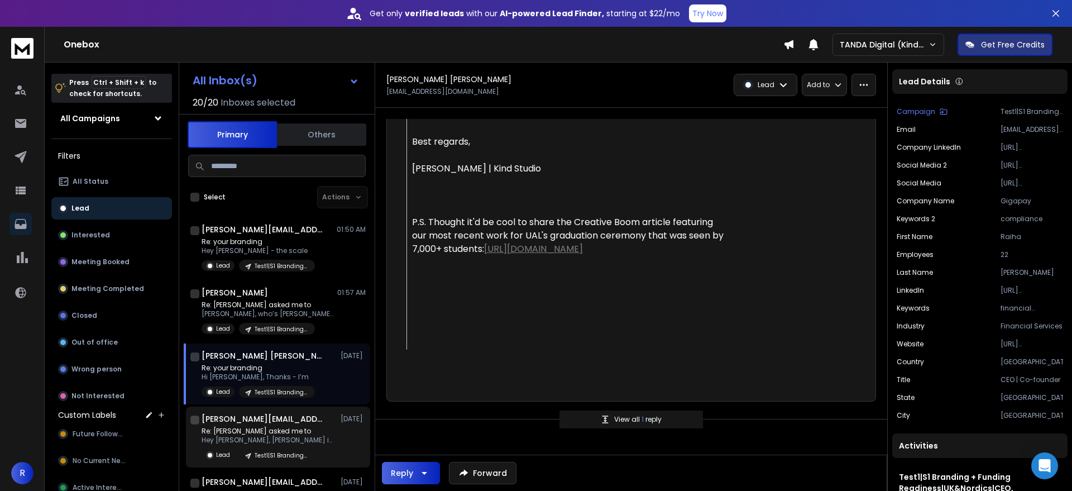
click at [281, 407] on div "alain.fontaine@doctena.com 25 Jun Re: Sean asked me to Hey Alain, Sean is my Le…" at bounding box center [278, 437] width 184 height 61
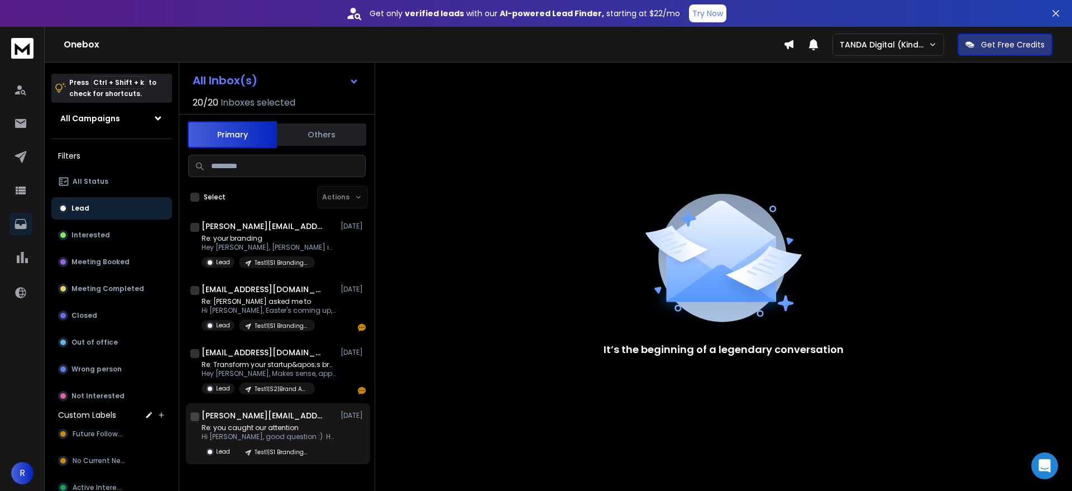
scroll to position [323, 0]
click at [268, 424] on p "Re: you caught our attention" at bounding box center [269, 428] width 134 height 9
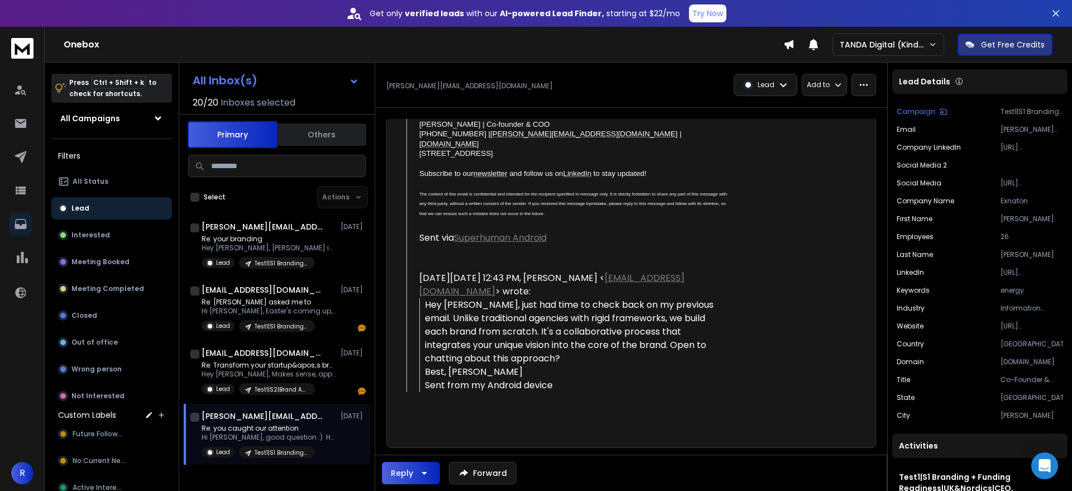
scroll to position [365, 0]
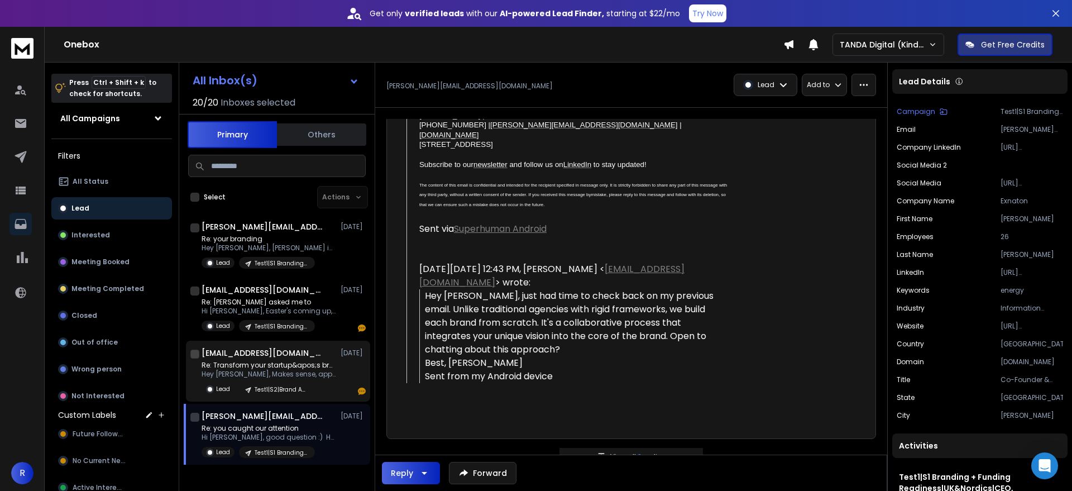
click at [284, 357] on h1 "pasi.mantila@howspace.com" at bounding box center [263, 352] width 123 height 11
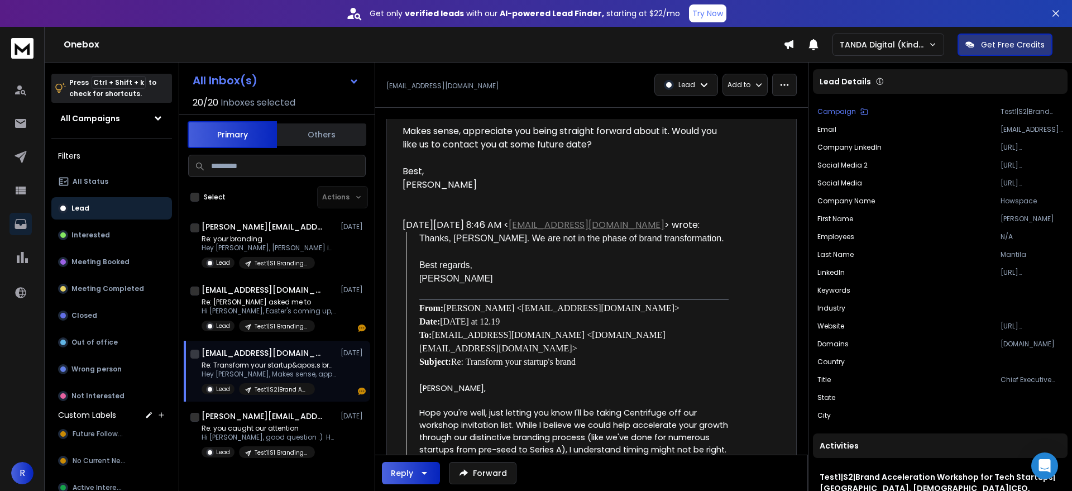
scroll to position [0, 0]
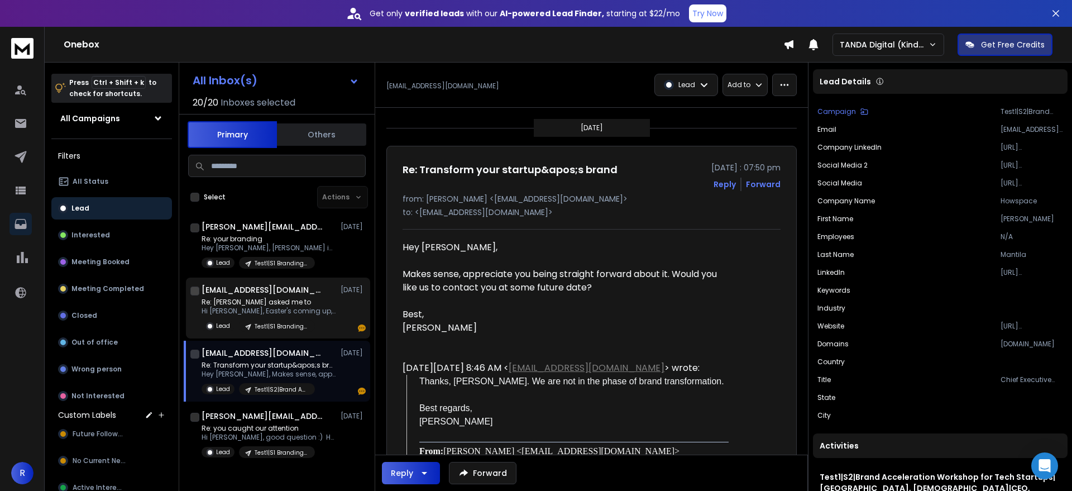
click at [284, 304] on p "Re: [PERSON_NAME] asked me to" at bounding box center [269, 302] width 134 height 9
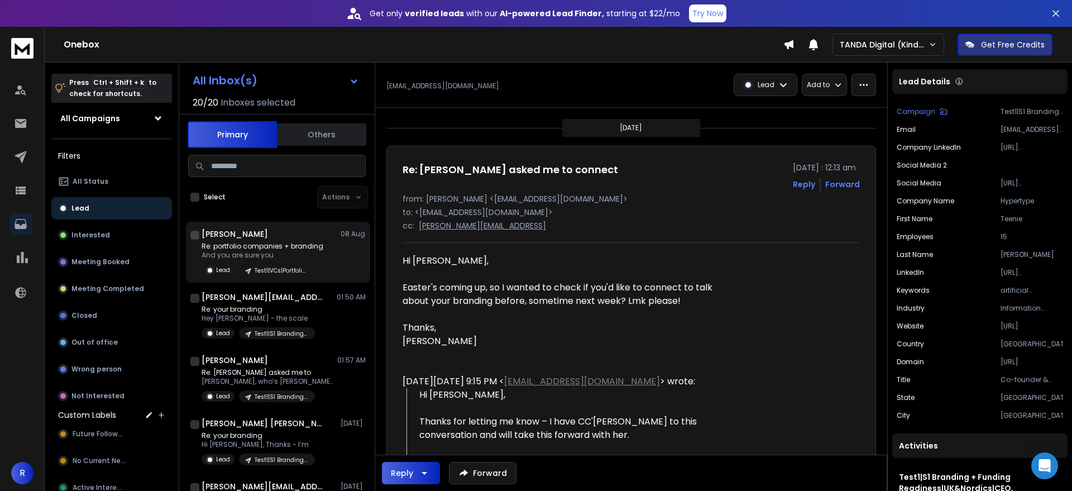
click at [274, 239] on div "Michael Sidler 08 Aug" at bounding box center [284, 233] width 164 height 11
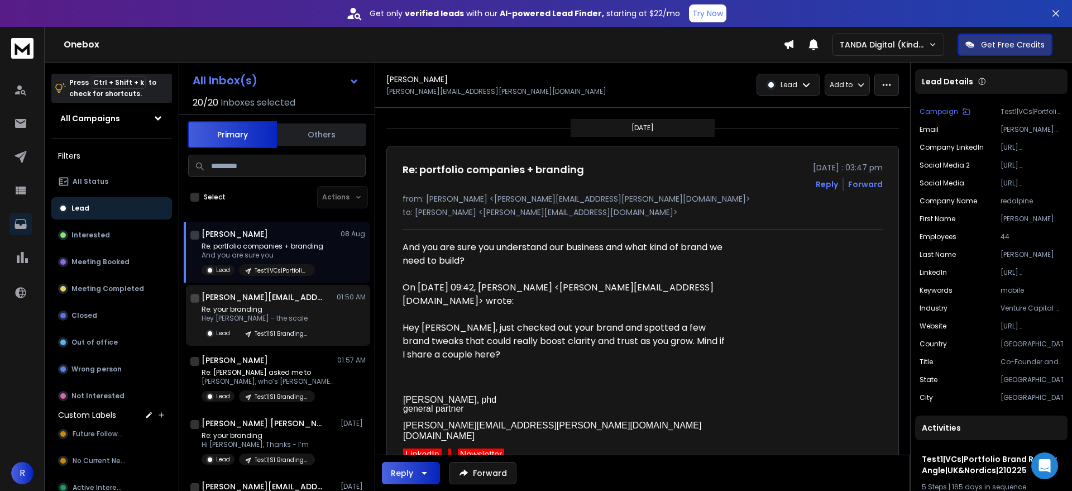
click at [276, 299] on h1 "[PERSON_NAME][EMAIL_ADDRESS][DOMAIN_NAME]" at bounding box center [263, 297] width 123 height 11
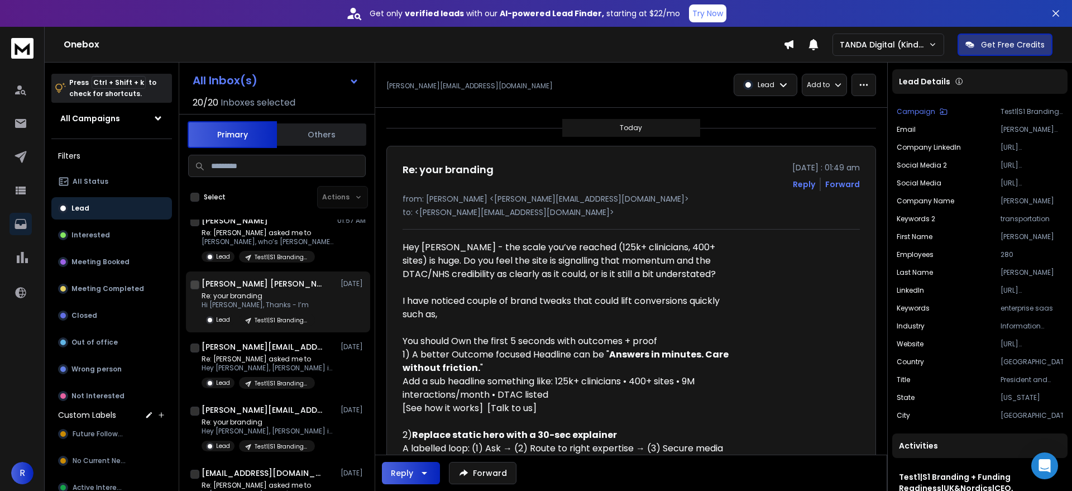
scroll to position [70, 0]
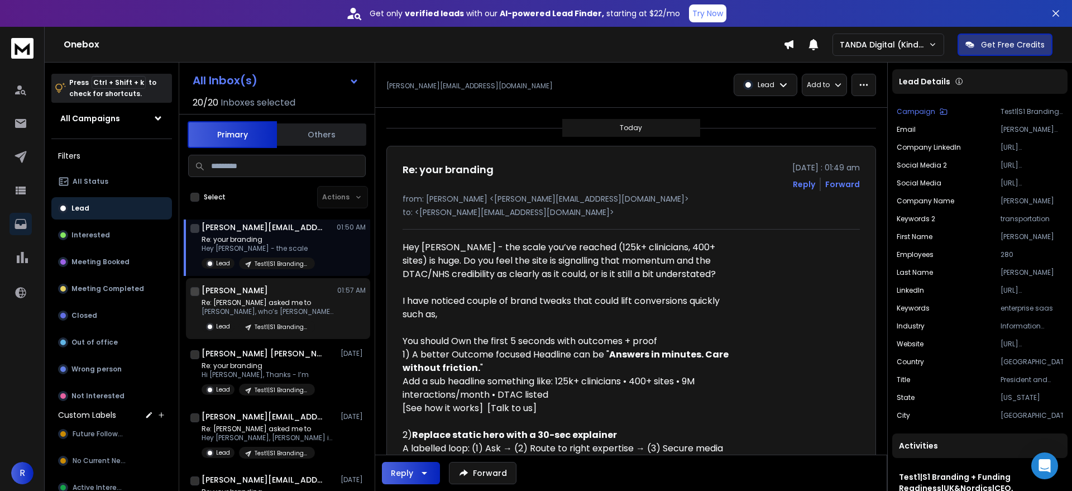
click at [272, 302] on p "Re: [PERSON_NAME] asked me to" at bounding box center [269, 302] width 134 height 9
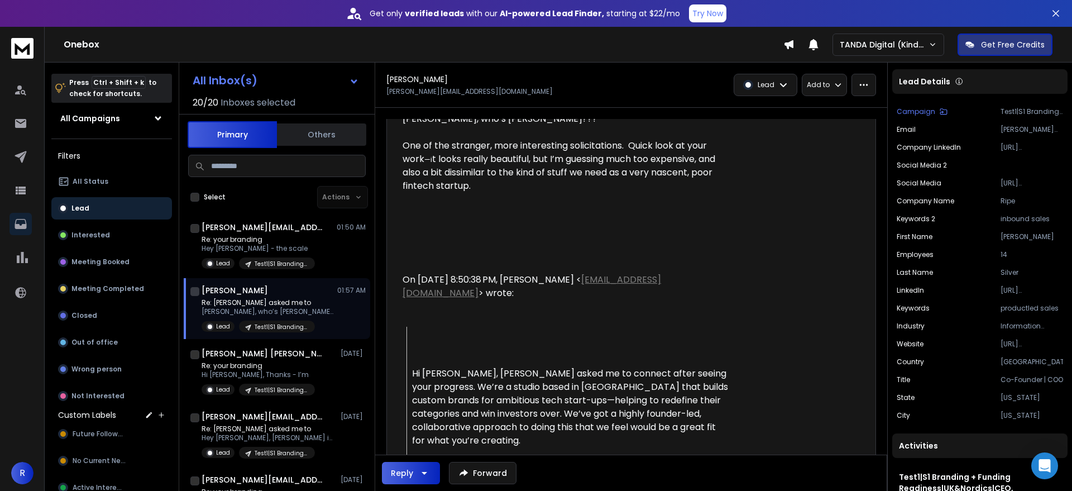
scroll to position [0, 0]
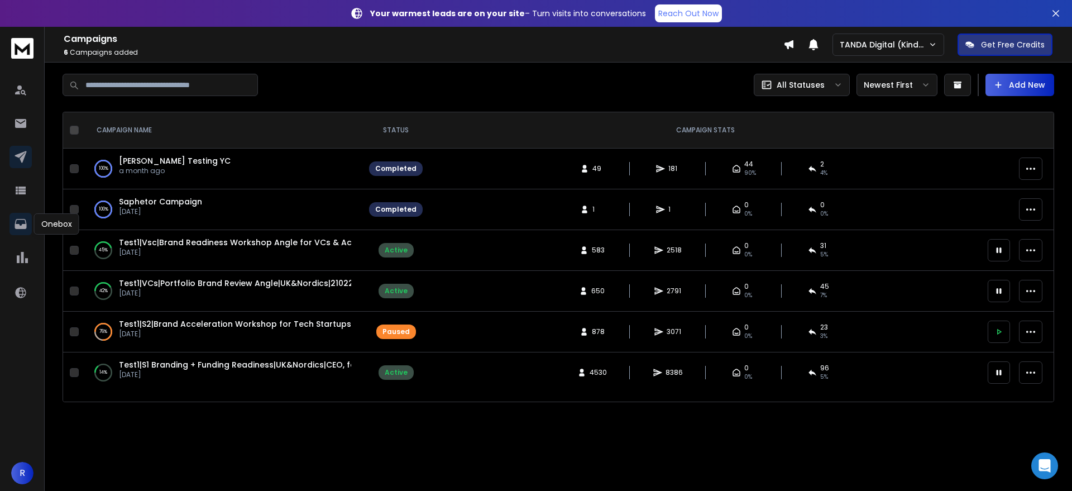
click at [17, 223] on icon at bounding box center [20, 223] width 13 height 13
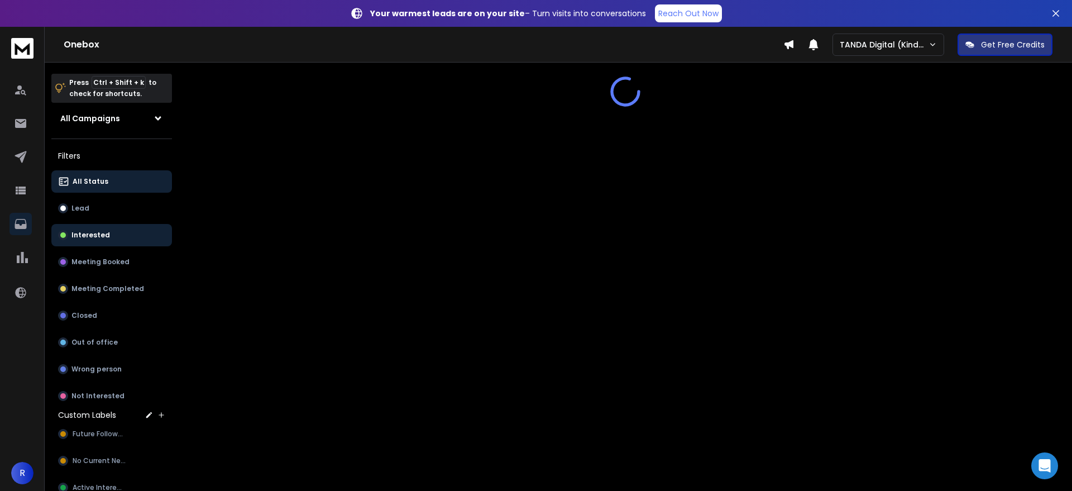
click at [109, 234] on button "Interested" at bounding box center [111, 235] width 121 height 22
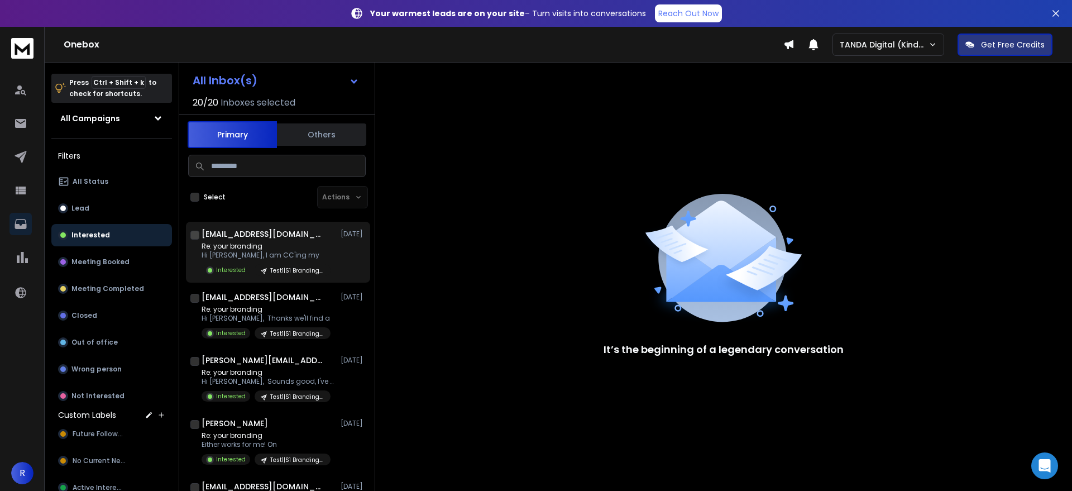
click at [283, 241] on div "amjelde@two.inc 18 Aug Re: your branding Hi Andreas, I am CC'ing my Interested …" at bounding box center [284, 251] width 164 height 47
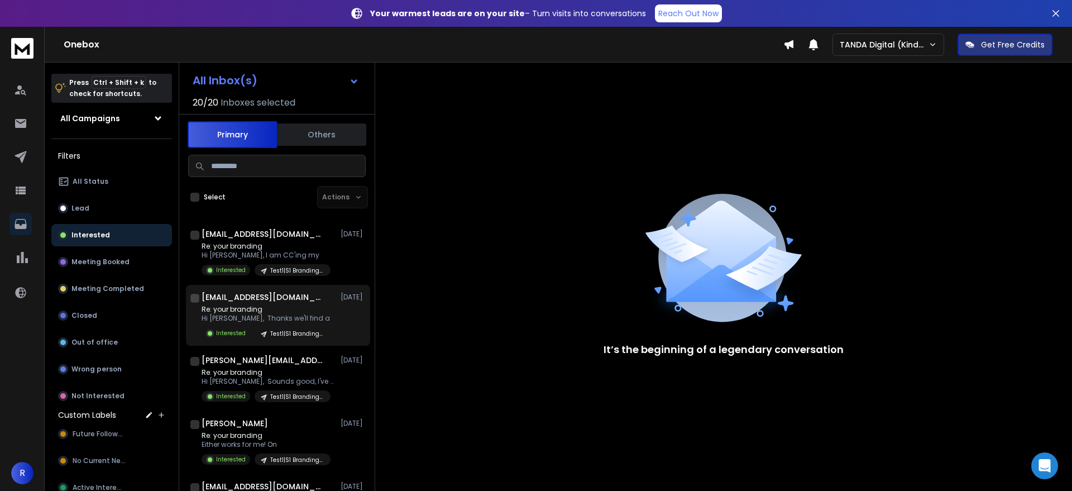
click at [286, 301] on h1 "[EMAIL_ADDRESS][DOMAIN_NAME]" at bounding box center [263, 297] width 123 height 11
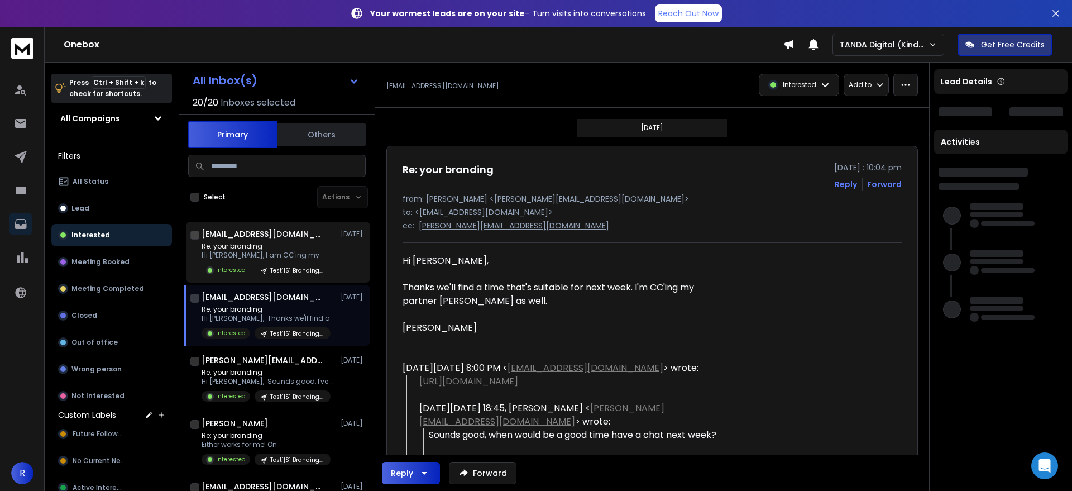
click at [280, 245] on p "Re: your branding" at bounding box center [266, 246] width 129 height 9
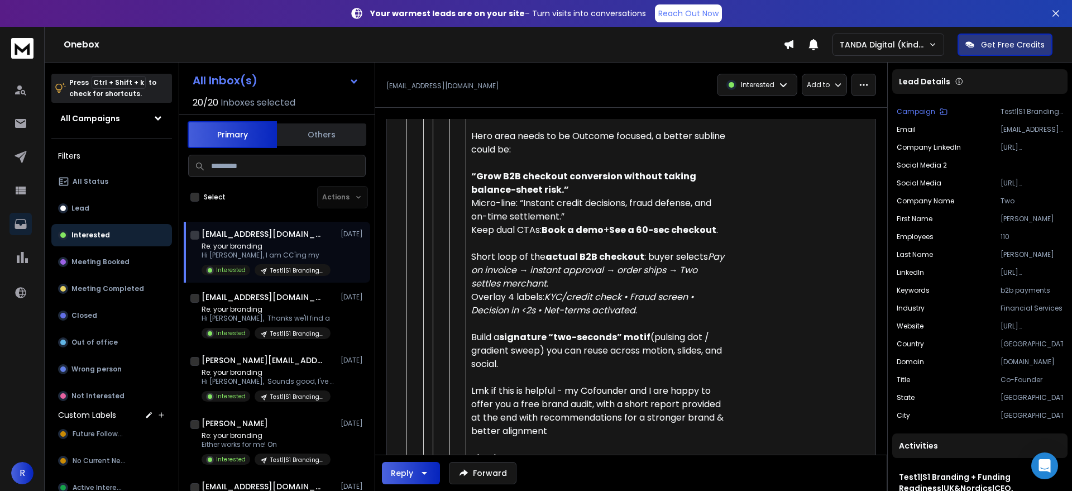
scroll to position [838, 0]
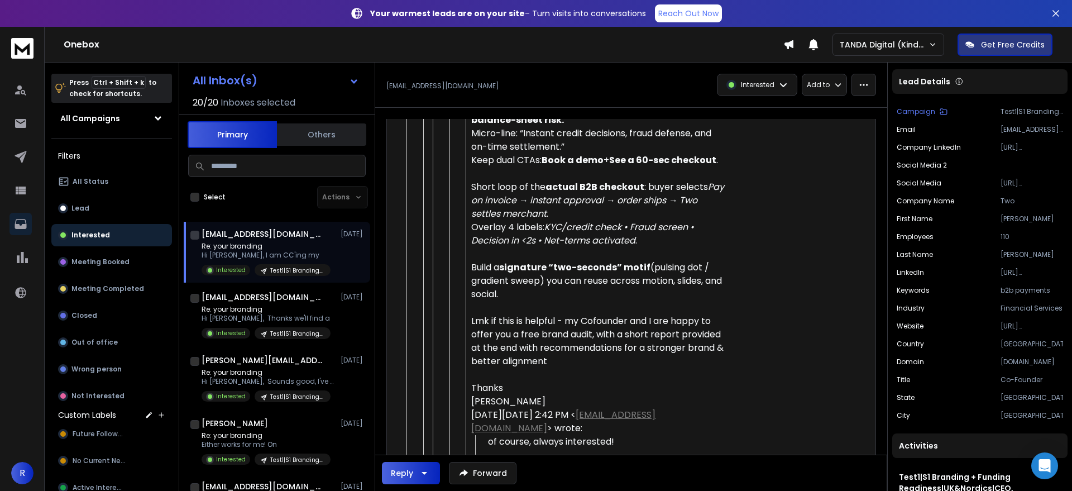
drag, startPoint x: 569, startPoint y: 352, endPoint x: 472, endPoint y: 306, distance: 107.7
click at [472, 306] on div "Build a signature “two-seconds” motif (pulsing dot / gradient sweep) you can re…" at bounding box center [599, 327] width 257 height 161
copy div "Lmk if this is helpful - my Cofounder and I are happy to offer you a free brand…"
click at [588, 247] on div "Build a signature “two-seconds” motif (pulsing dot / gradient sweep) you can re…" at bounding box center [599, 327] width 257 height 161
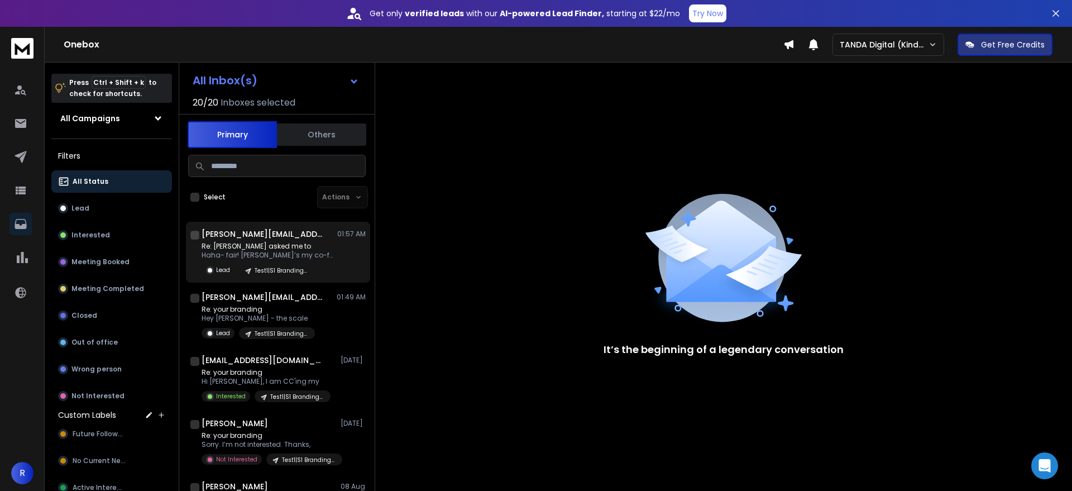
click at [273, 241] on div "[PERSON_NAME][EMAIL_ADDRESS][DOMAIN_NAME] 01:57 AM Re: [PERSON_NAME] asked me t…" at bounding box center [284, 251] width 164 height 47
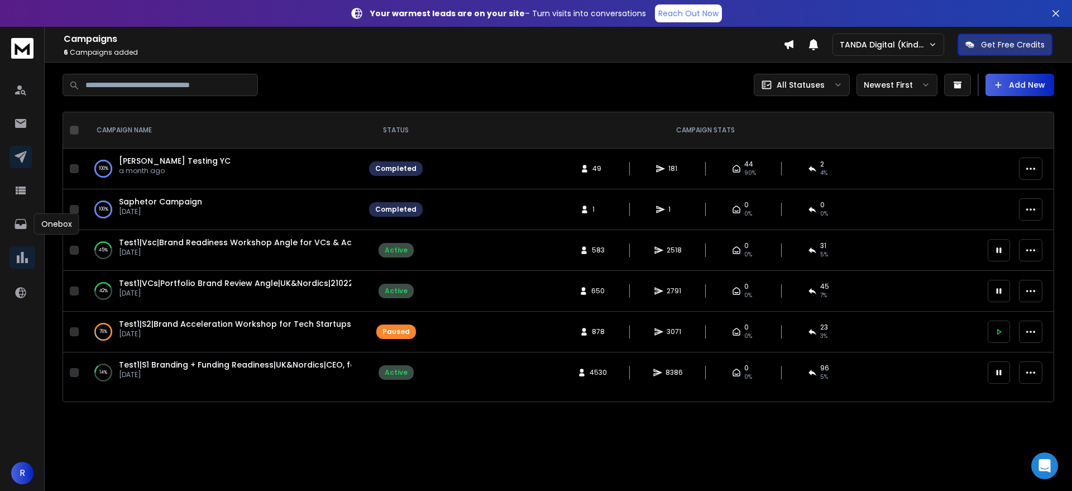
click at [20, 228] on icon at bounding box center [20, 223] width 13 height 13
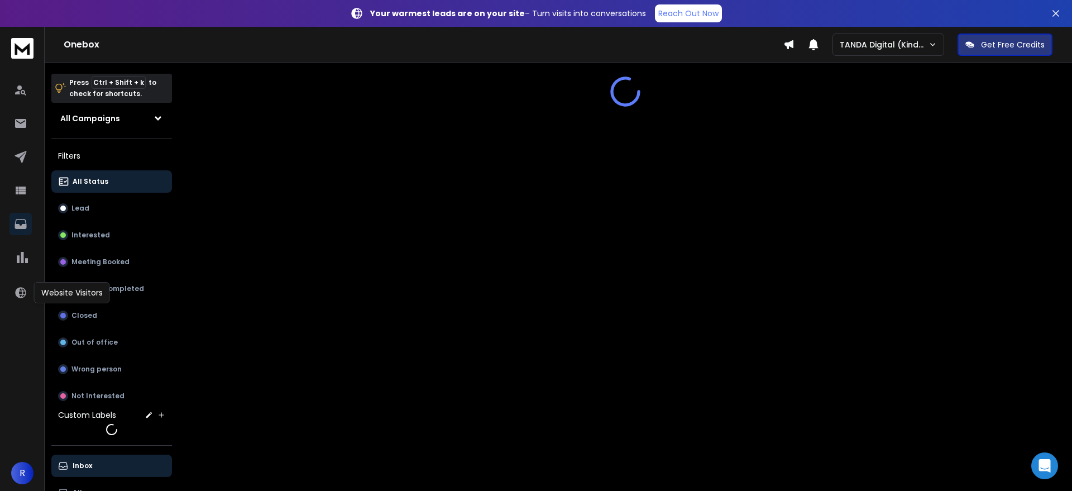
click at [20, 389] on div "R" at bounding box center [22, 261] width 45 height 469
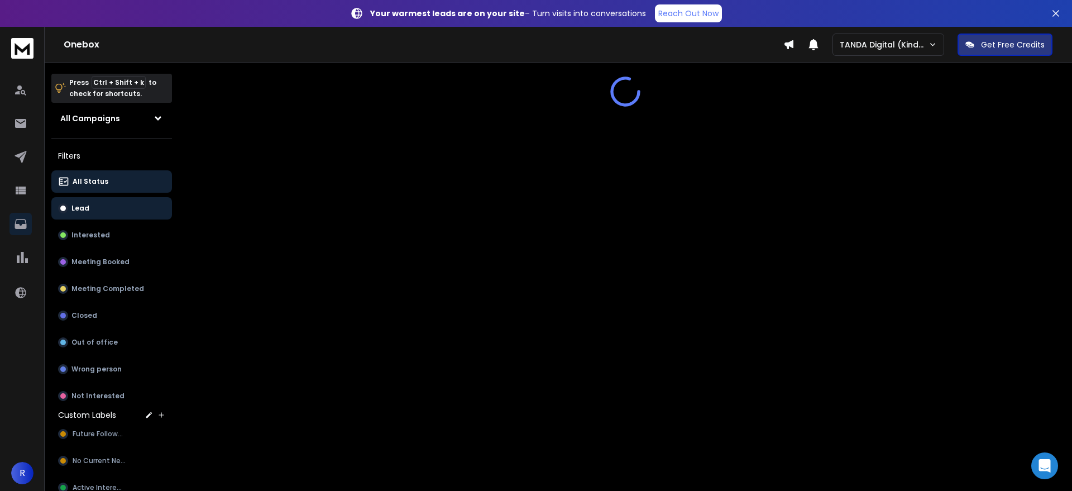
click at [109, 211] on button "Lead" at bounding box center [111, 208] width 121 height 22
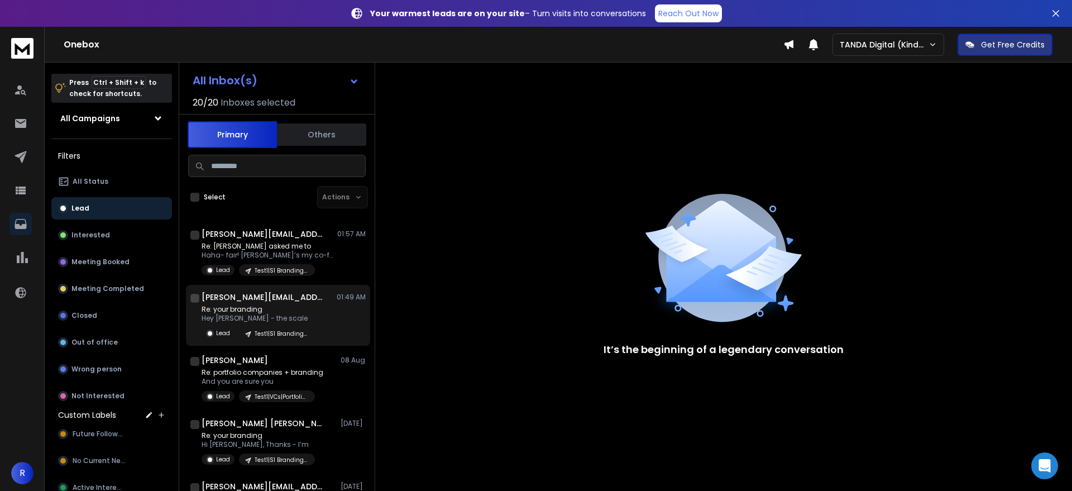
click at [292, 306] on p "Re: your branding" at bounding box center [258, 309] width 113 height 9
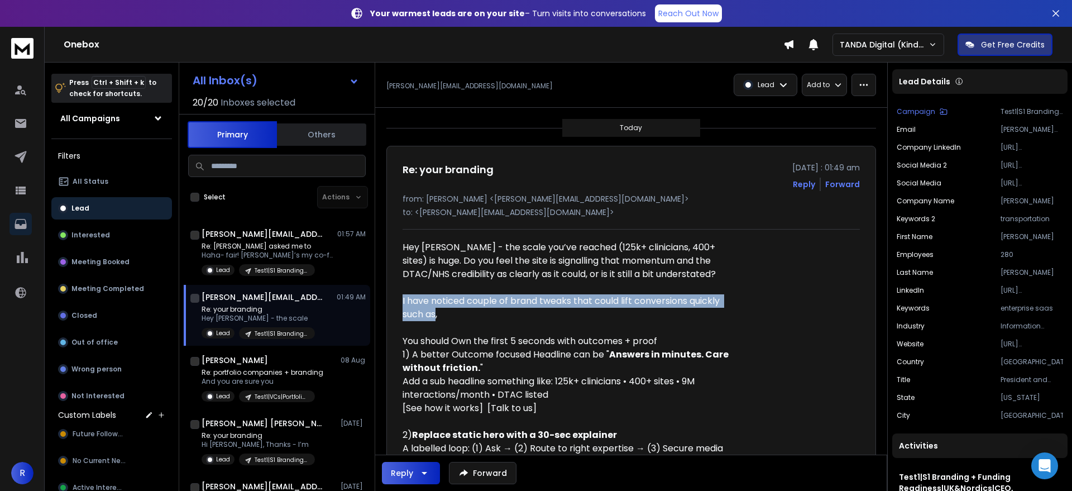
drag, startPoint x: 401, startPoint y: 304, endPoint x: 436, endPoint y: 314, distance: 36.8
copy div "I have noticed couple of brand tweaks that could lift conversions quickly such …"
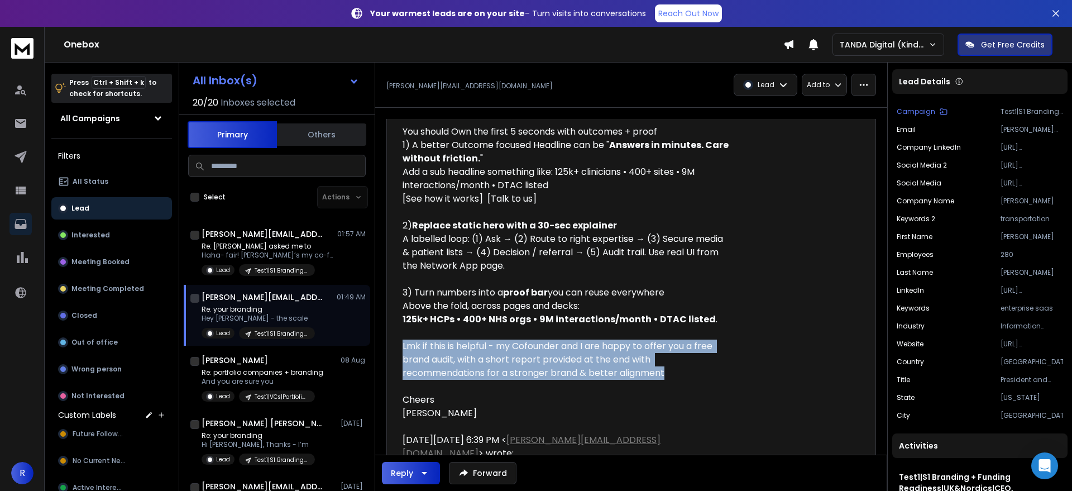
drag, startPoint x: 402, startPoint y: 346, endPoint x: 665, endPoint y: 373, distance: 264.4
copy div "Lmk if this is helpful - my Cofounder and I are happy to offer you a free brand…"
click at [87, 212] on p "Lead" at bounding box center [80, 208] width 18 height 9
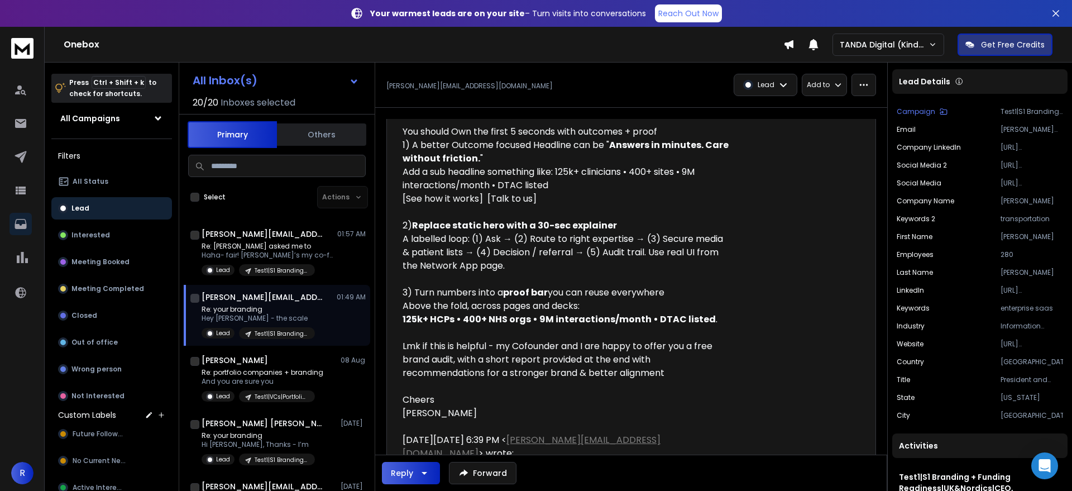
click at [256, 26] on div "Your warmest leads are on your site – Turn visits into conversations Reach Out …" at bounding box center [536, 13] width 1072 height 27
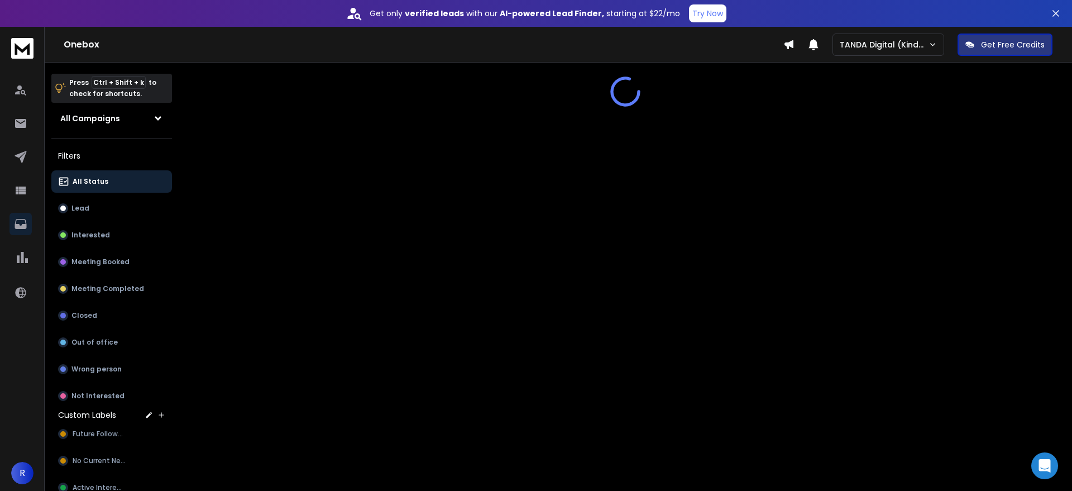
click at [884, 46] on p "TANDA Digital (Kind Studio)" at bounding box center [884, 44] width 89 height 11
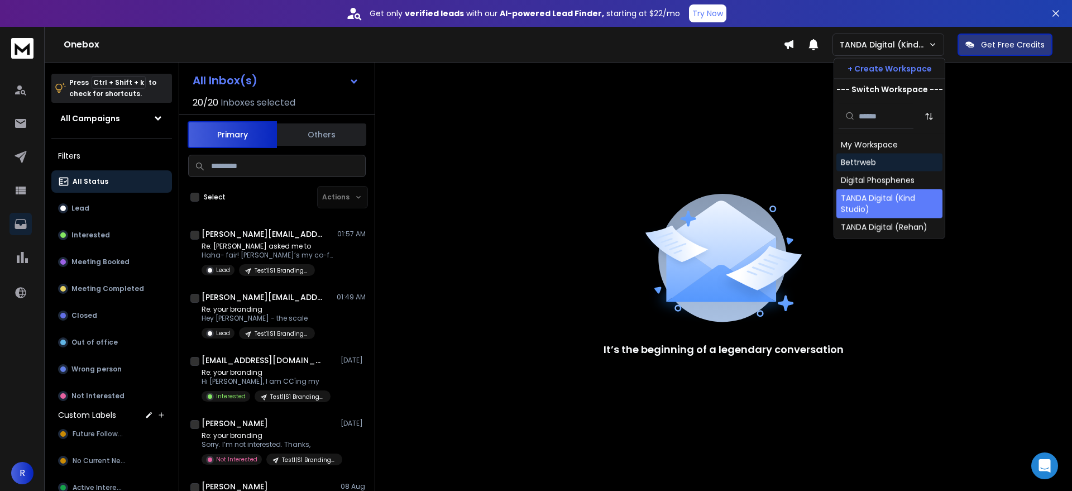
click at [887, 162] on div "Bettrweb" at bounding box center [890, 163] width 106 height 18
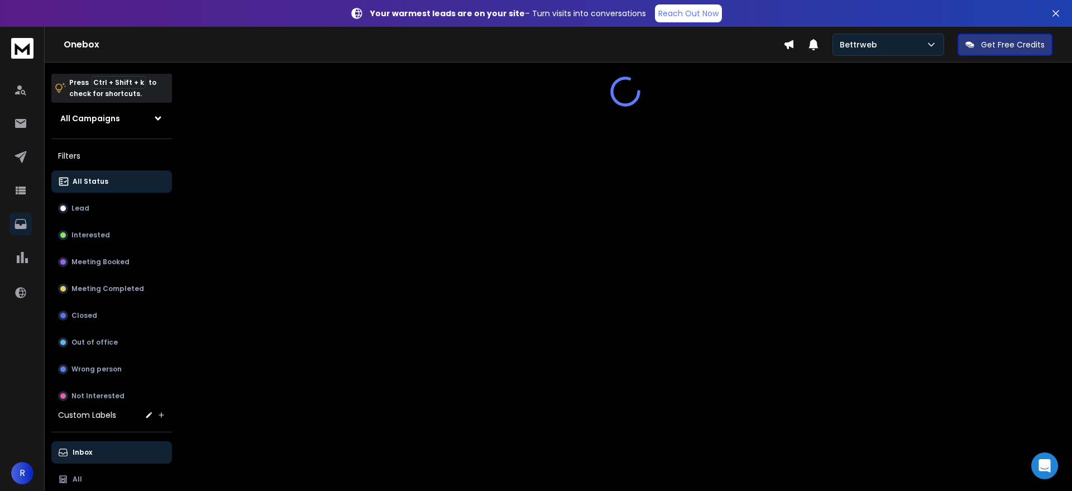
click at [888, 41] on div "Bettrweb" at bounding box center [888, 44] width 97 height 11
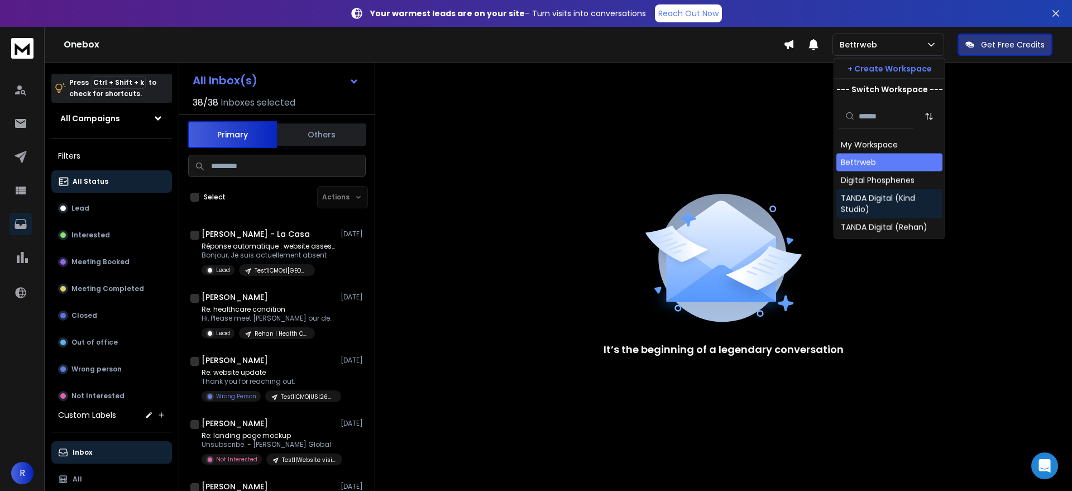
click at [874, 197] on div "TANDA Digital (Kind Studio)" at bounding box center [889, 204] width 97 height 22
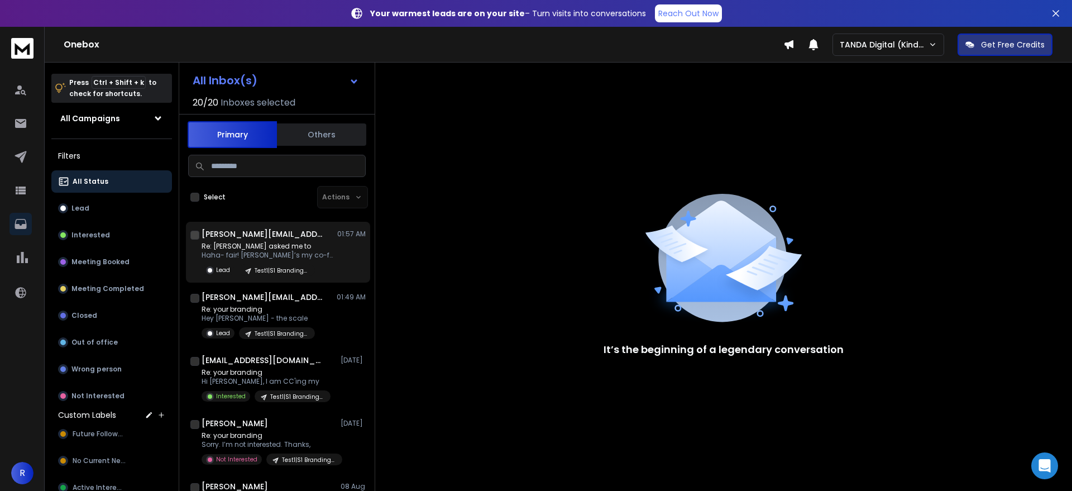
click at [261, 247] on p "Re: [PERSON_NAME] asked me to" at bounding box center [269, 246] width 134 height 9
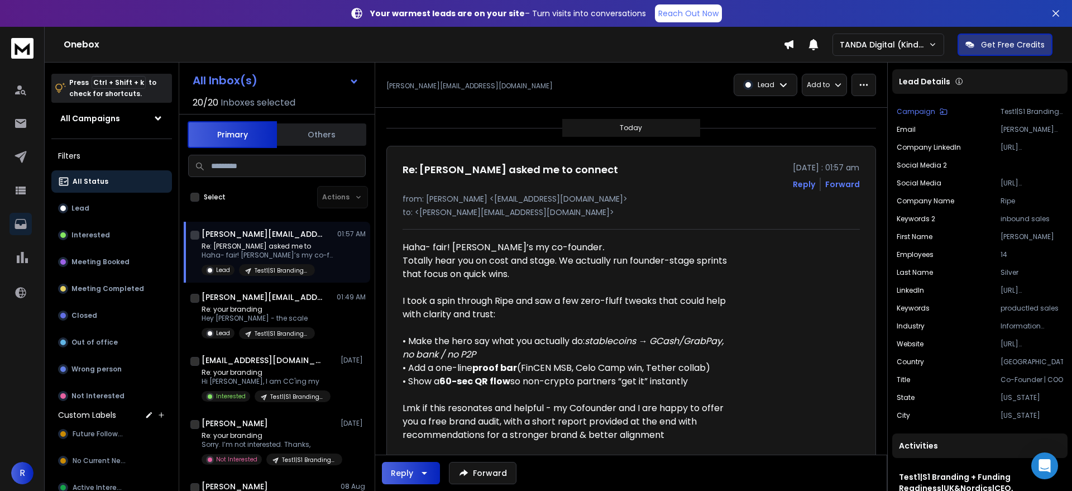
click at [1019, 290] on p "[URL][DOMAIN_NAME][PERSON_NAME]" at bounding box center [1032, 290] width 63 height 9
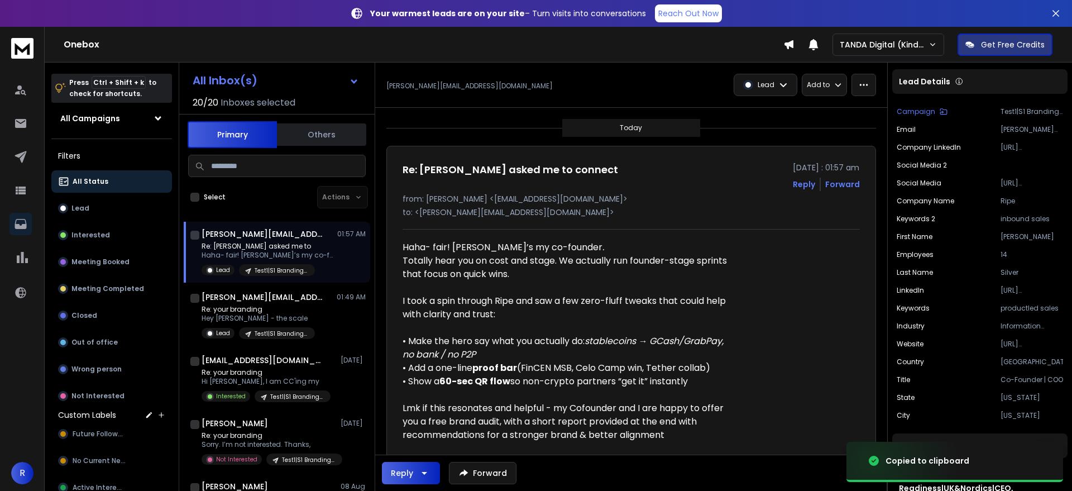
drag, startPoint x: 259, startPoint y: 304, endPoint x: 578, endPoint y: 331, distance: 319.5
click at [259, 304] on div "philip@hellopando.com 01:49 AM Re: your branding Hey Philip - the scale Lead Te…" at bounding box center [284, 315] width 164 height 47
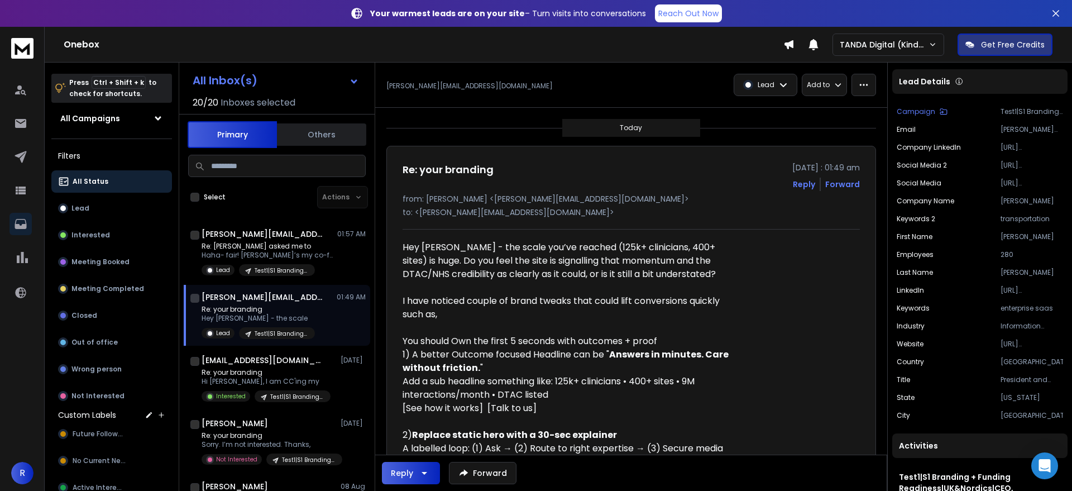
click at [1028, 290] on p "http://www.linkedin.com/in/philip-mundy-6a4b9a1" at bounding box center [1032, 290] width 63 height 9
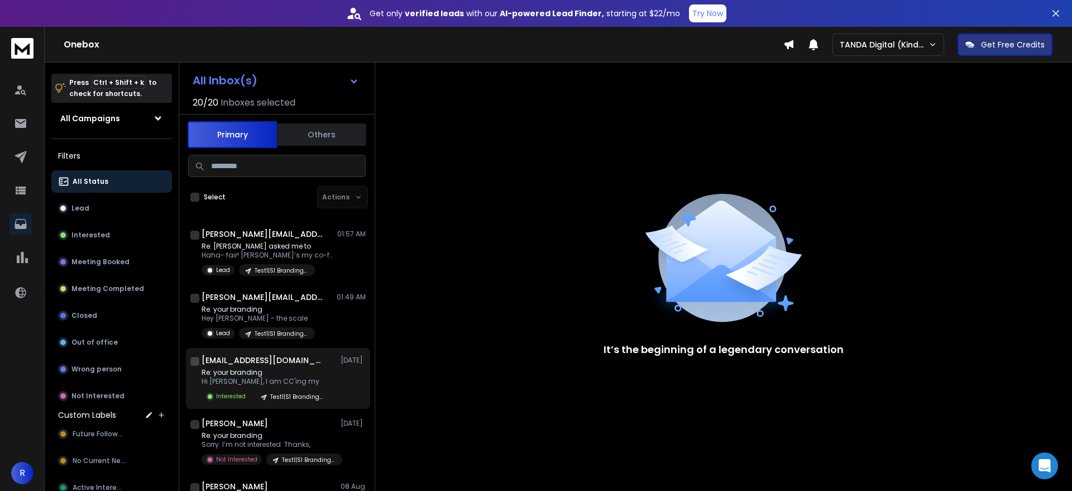
click at [288, 365] on div "amjelde@two.inc 18 Aug" at bounding box center [284, 360] width 164 height 11
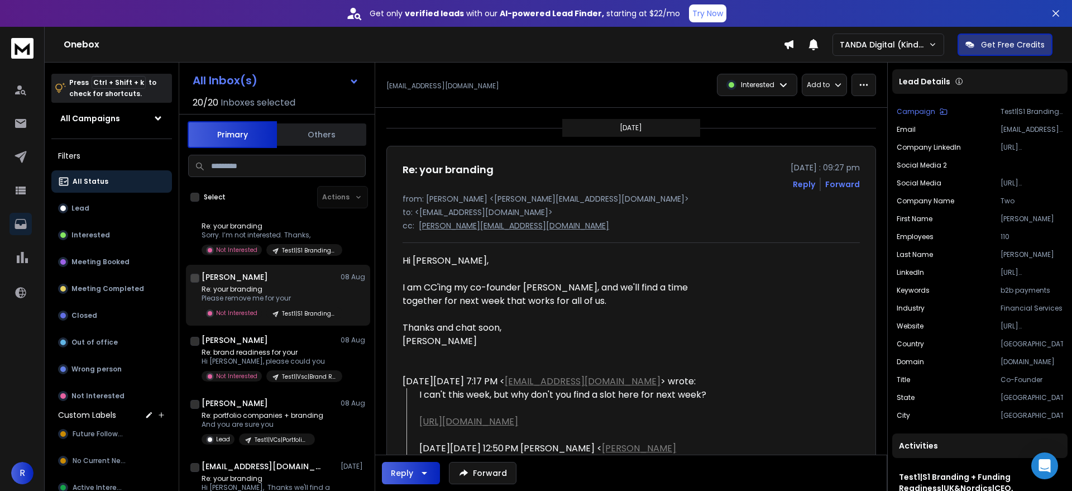
scroll to position [349, 0]
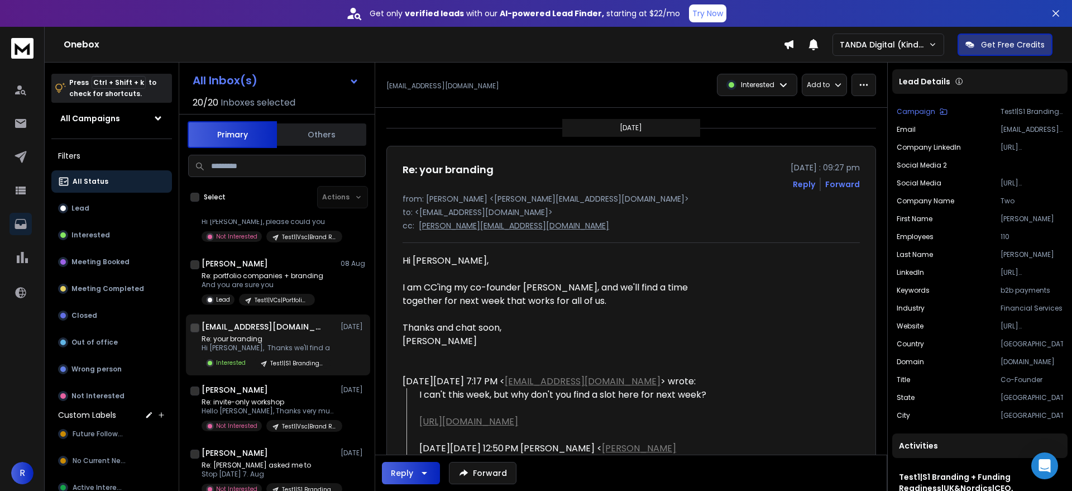
click at [269, 330] on h1 "[EMAIL_ADDRESS][DOMAIN_NAME]" at bounding box center [263, 326] width 123 height 11
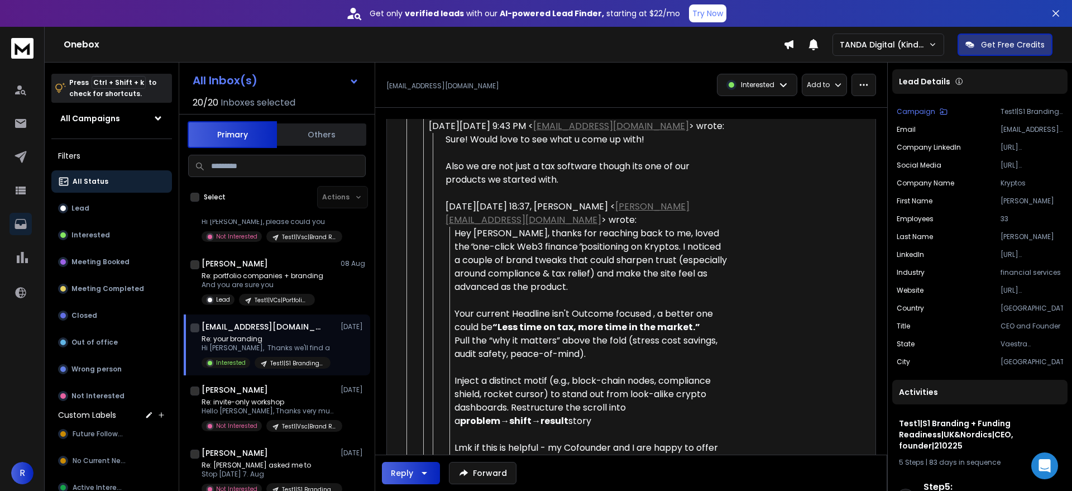
scroll to position [489, 0]
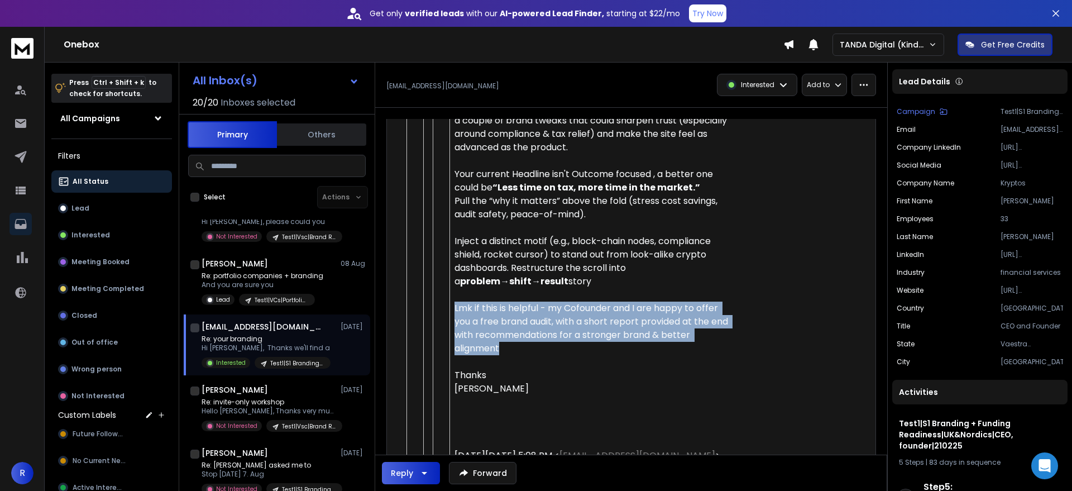
drag, startPoint x: 453, startPoint y: 321, endPoint x: 507, endPoint y: 362, distance: 67.8
click at [507, 362] on blockquote "Hey Sukesh, thanks for reaching back to me, loved the “ one-click Web3 finance …" at bounding box center [589, 375] width 279 height 576
copy div "Lmk if this is helpful - my Cofounder and I are happy to offer you a free brand…"
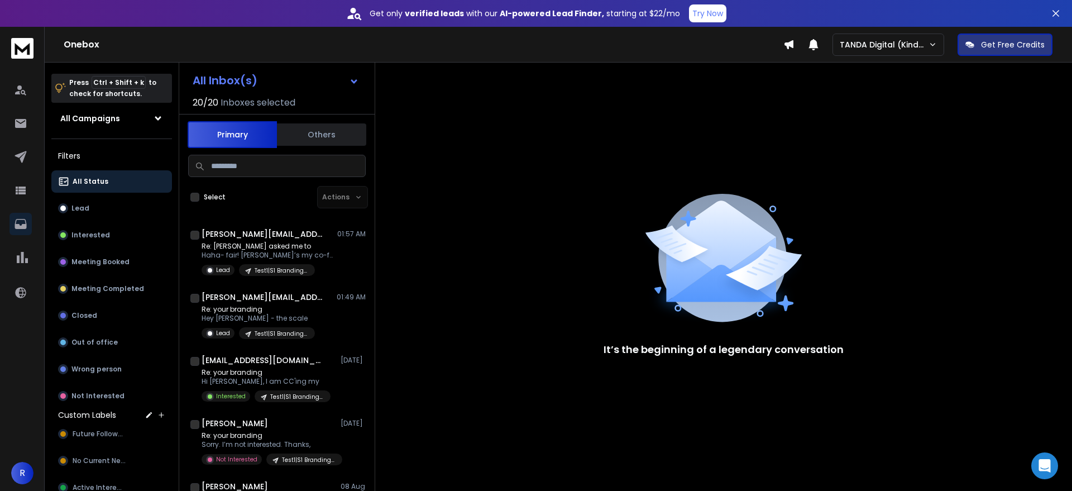
click at [19, 385] on div "R" at bounding box center [22, 261] width 45 height 469
